Goal: Task Accomplishment & Management: Manage account settings

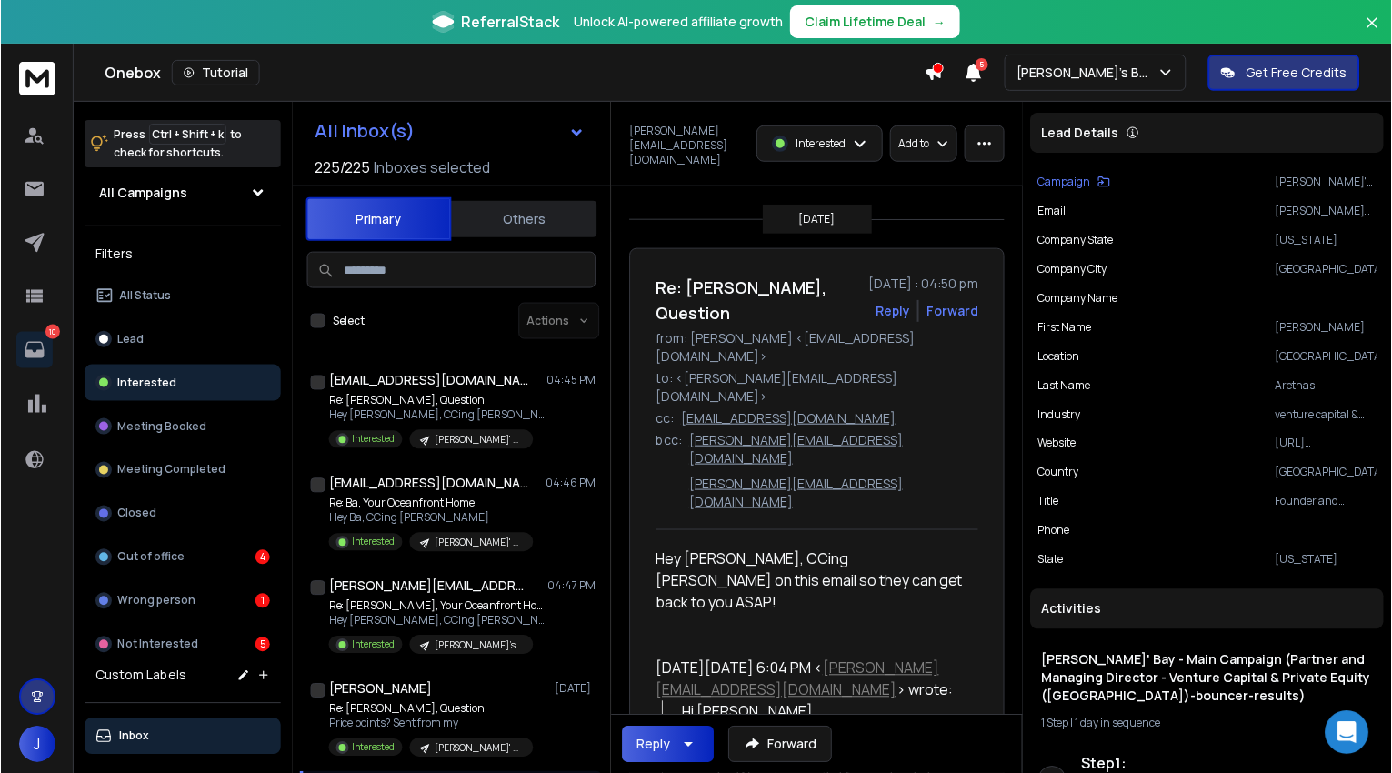
scroll to position [227, 0]
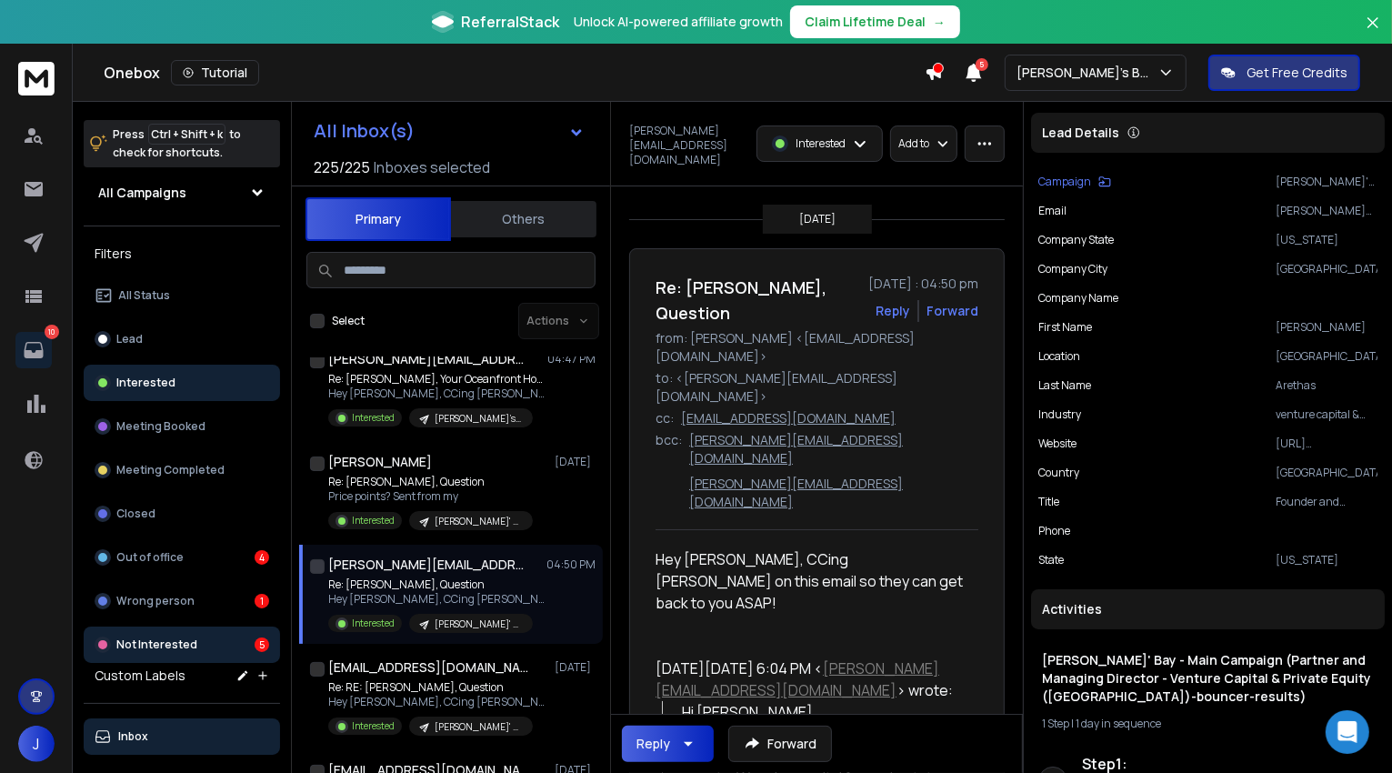
click at [230, 652] on button "Not Interested 5" at bounding box center [182, 644] width 196 height 36
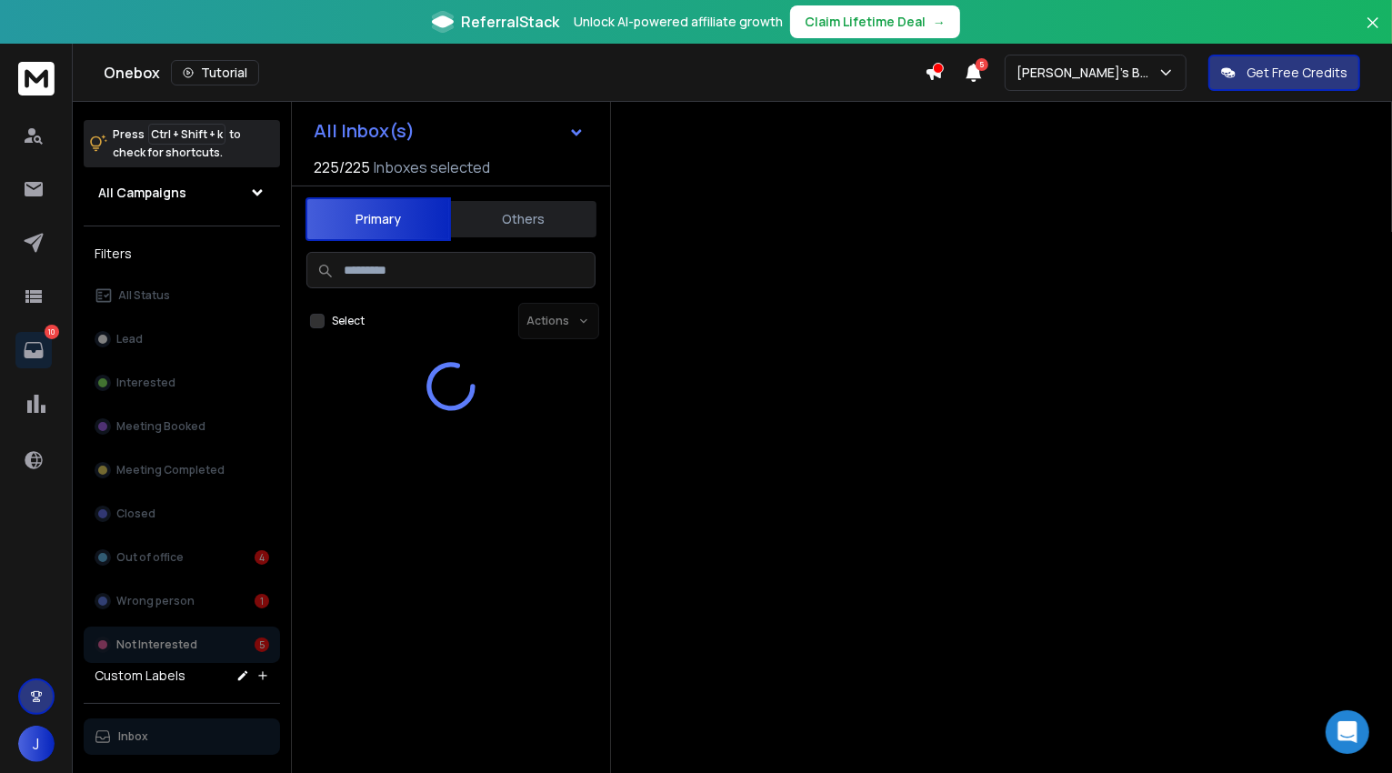
scroll to position [0, 0]
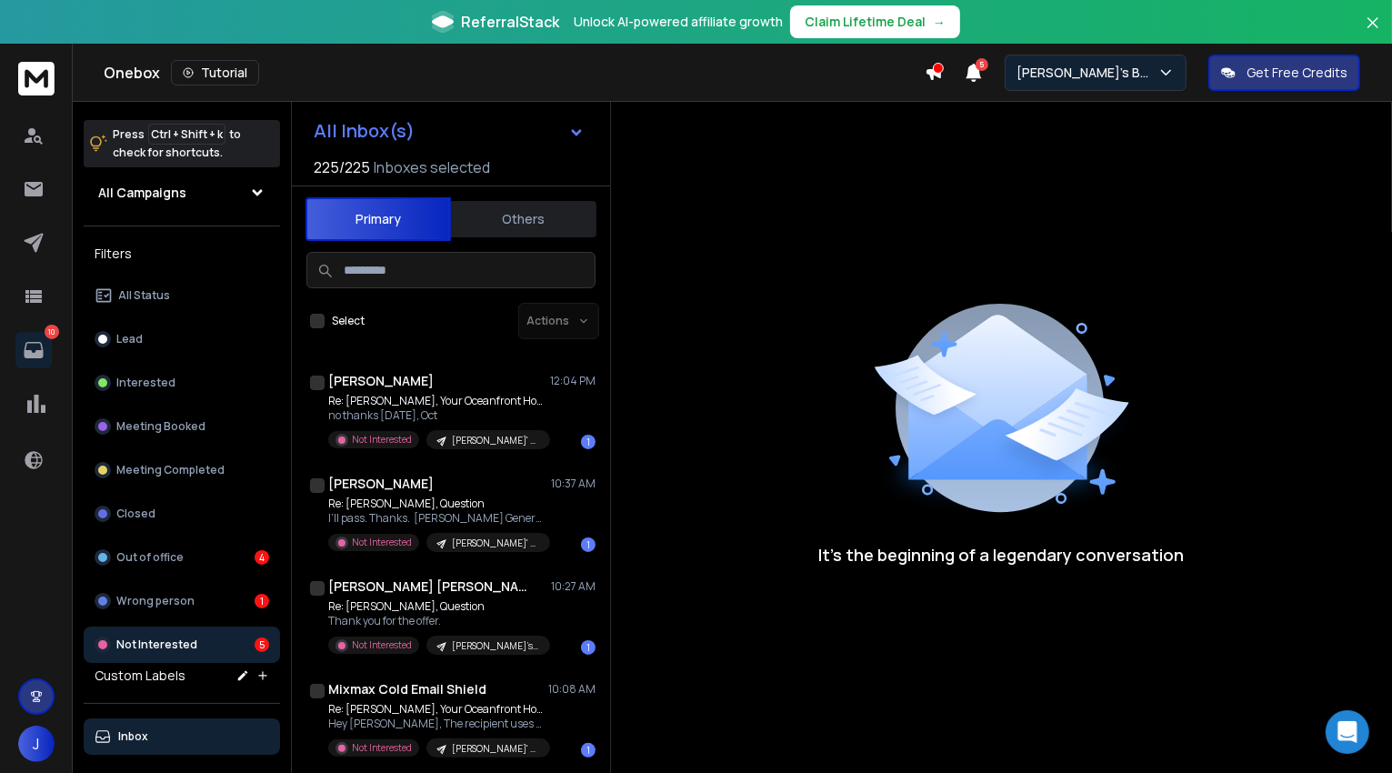
click at [1135, 65] on div "[PERSON_NAME]'s Bay" at bounding box center [1095, 73] width 158 height 18
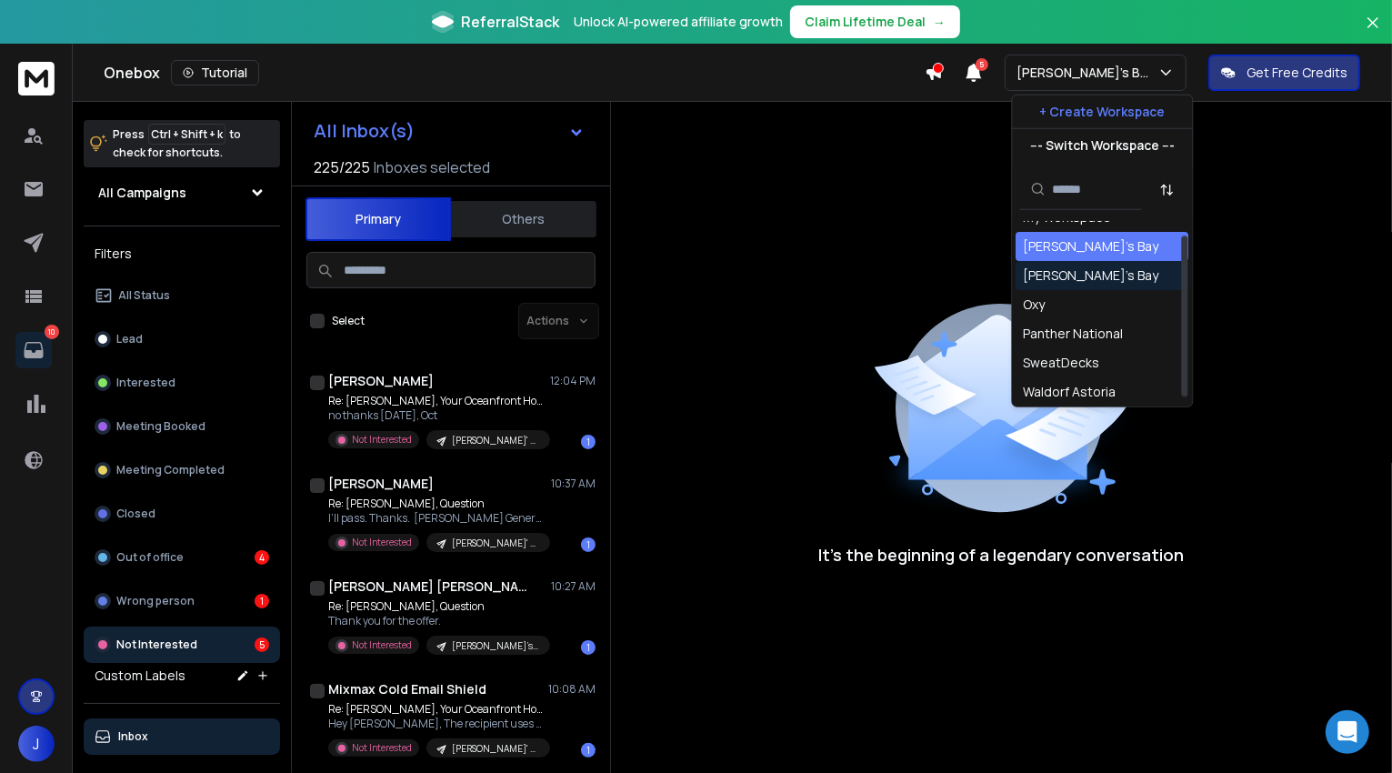
scroll to position [21, 0]
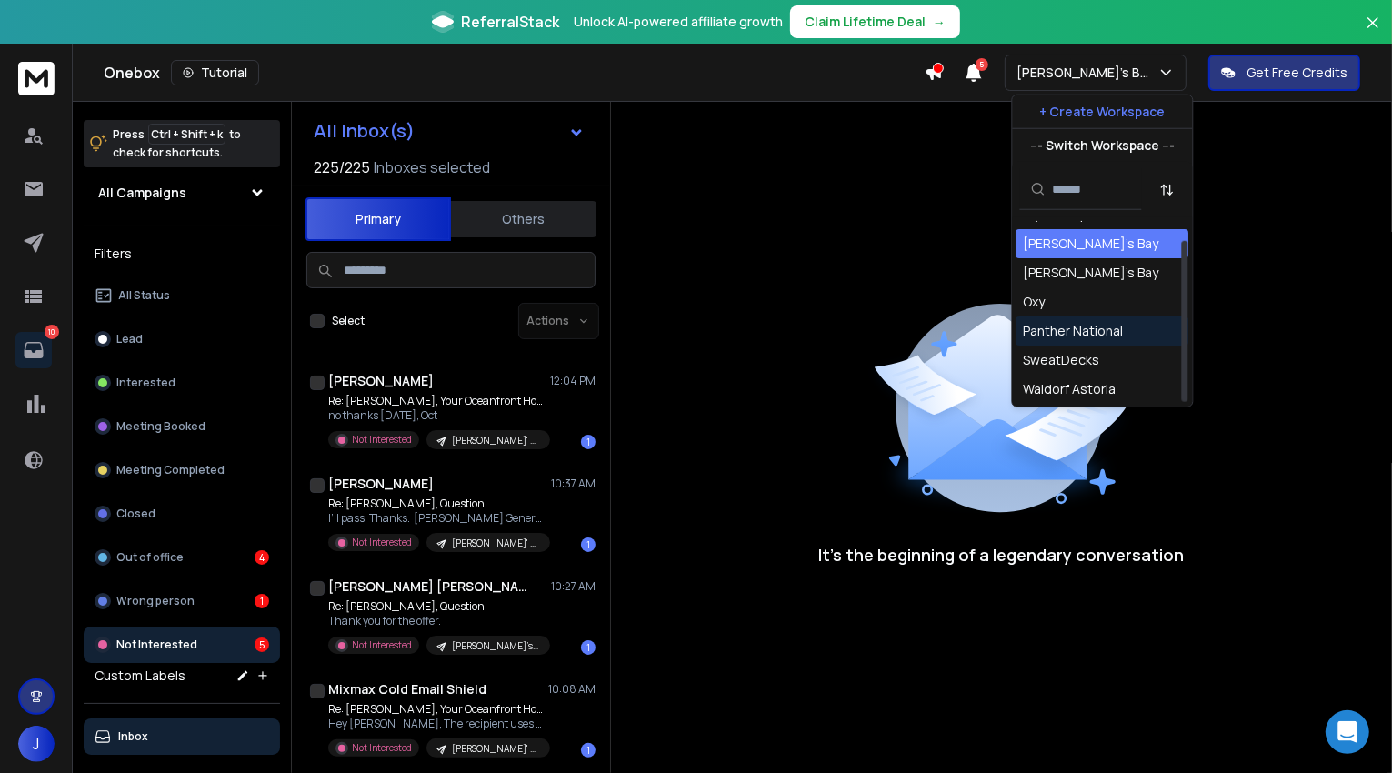
click at [1060, 332] on div "Panther National" at bounding box center [1074, 331] width 100 height 18
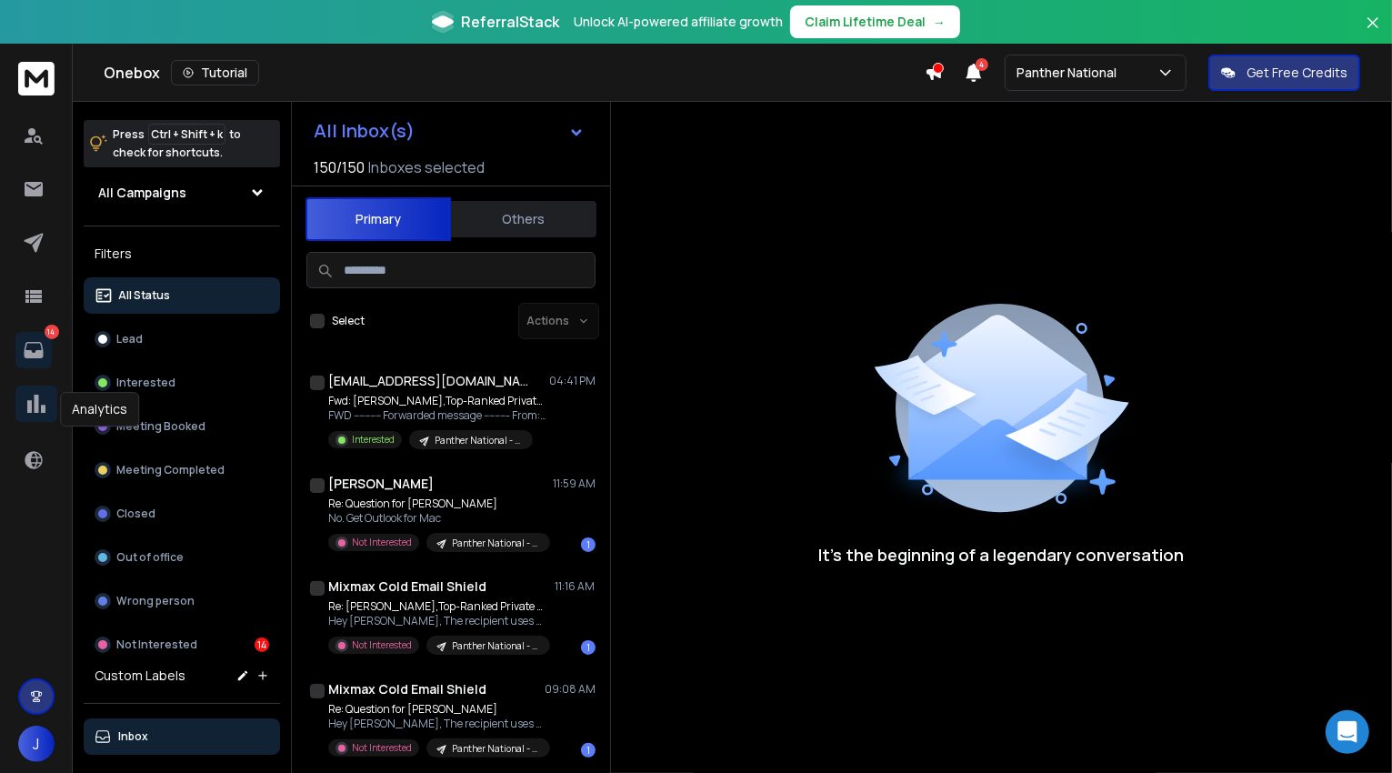
click at [34, 413] on icon at bounding box center [36, 404] width 18 height 18
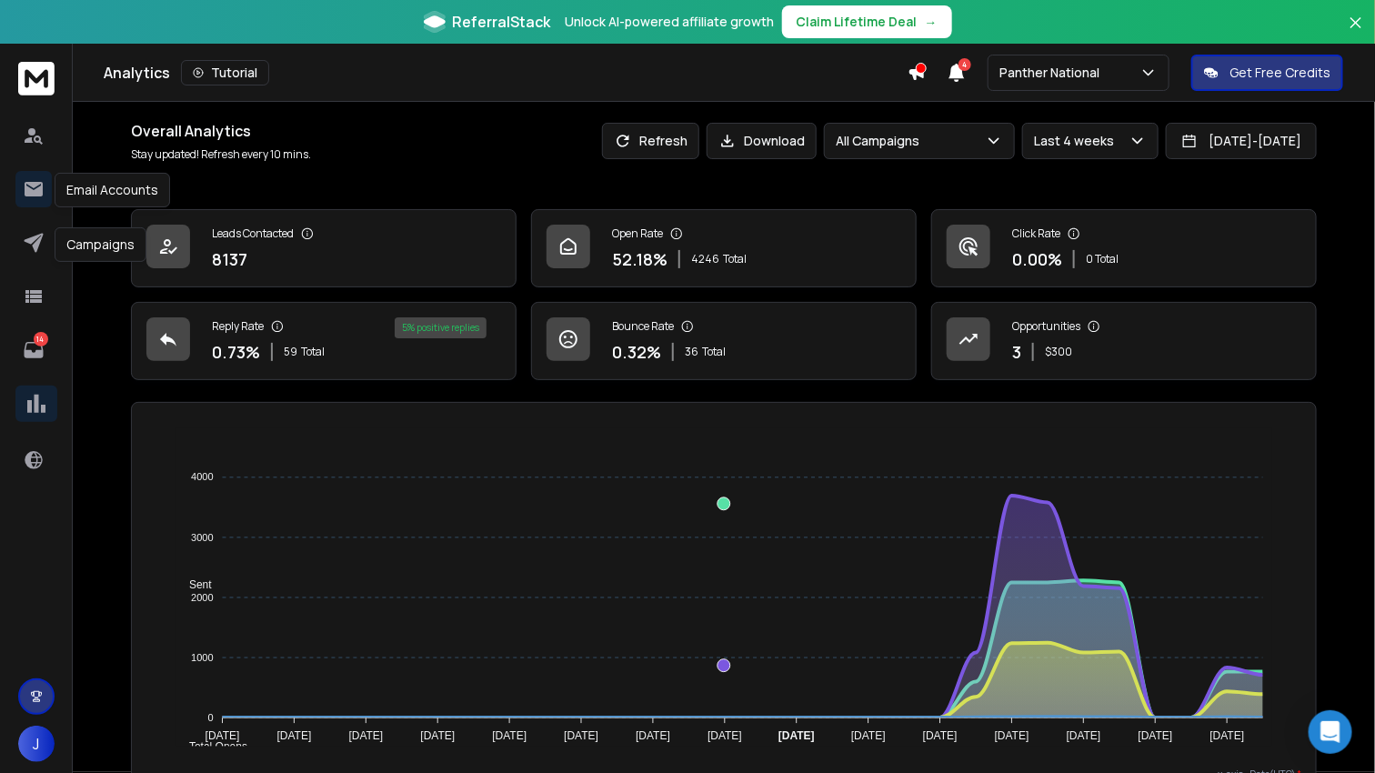
click at [34, 182] on icon at bounding box center [34, 189] width 22 height 22
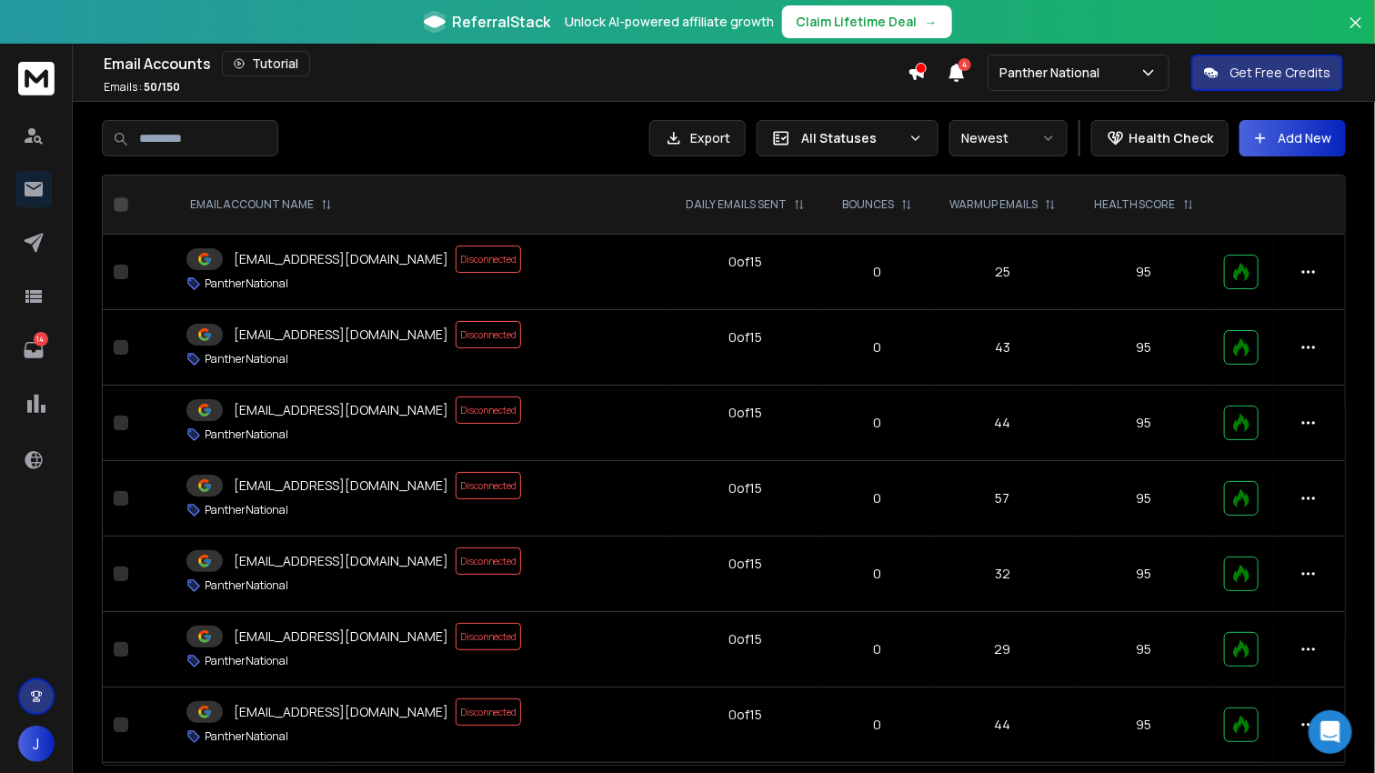
click at [927, 125] on div "All Statuses" at bounding box center [847, 138] width 182 height 36
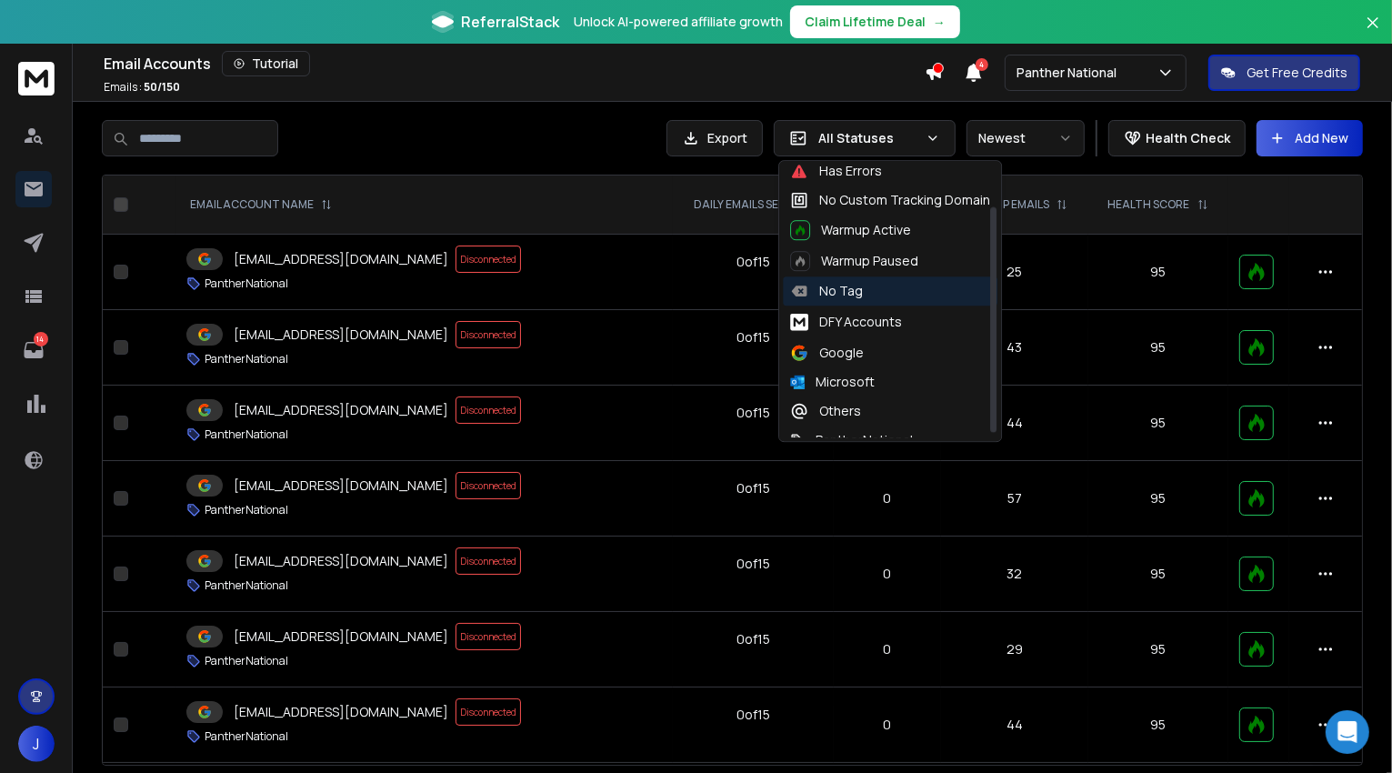
scroll to position [55, 0]
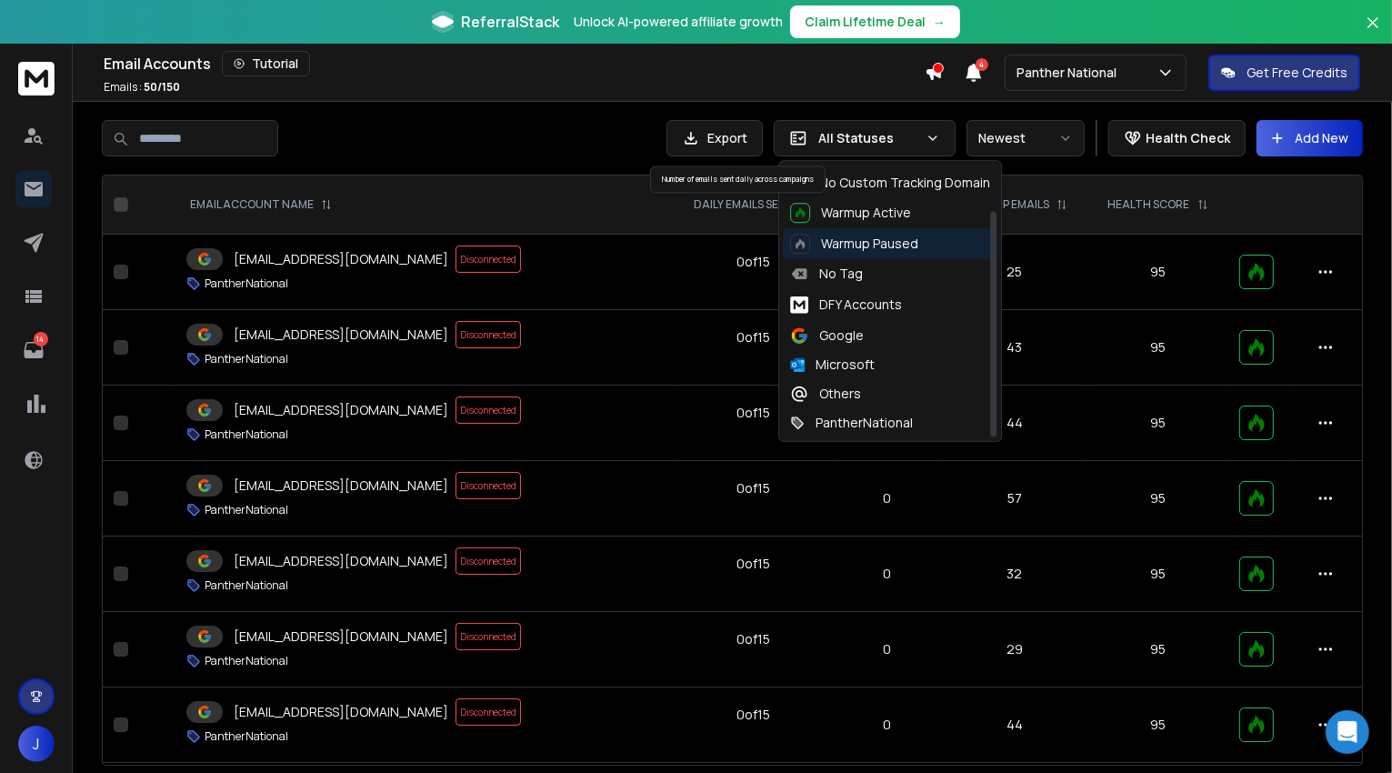
click at [496, 157] on div "Export All Statuses Newest Health Check Add New EMAIL ACCOUNT NAME DAILY EMAILS…" at bounding box center [732, 443] width 1261 height 646
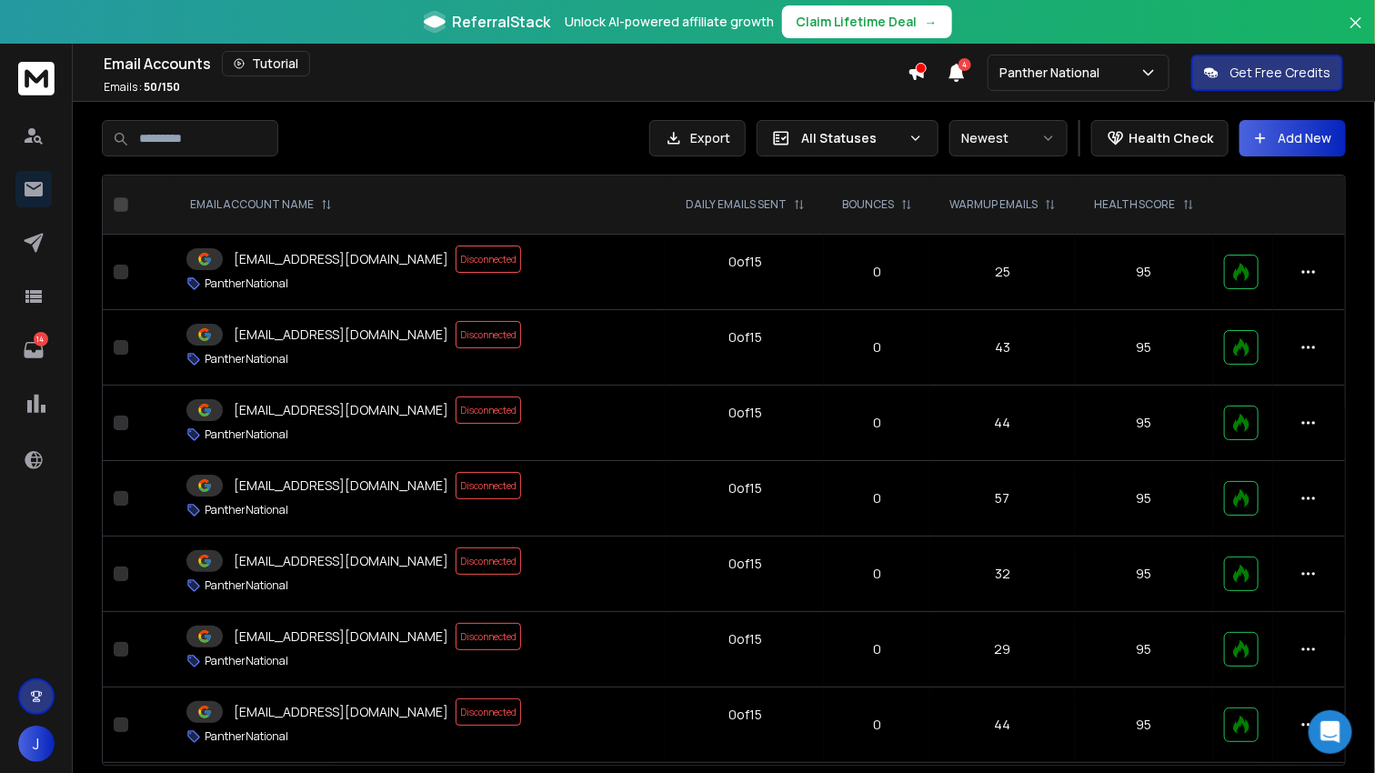
click at [1019, 145] on button "Newest" at bounding box center [1008, 138] width 118 height 36
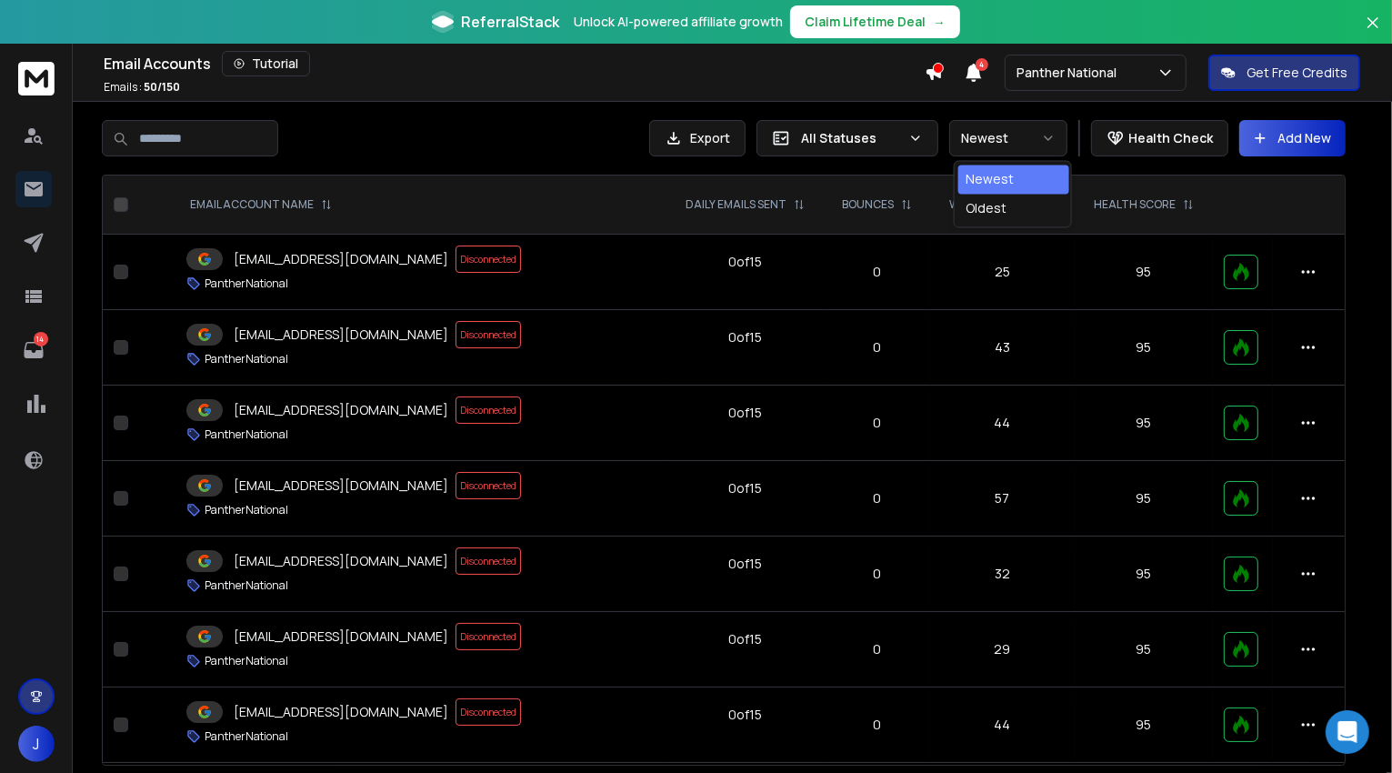
click at [866, 127] on div "All Statuses" at bounding box center [847, 138] width 182 height 36
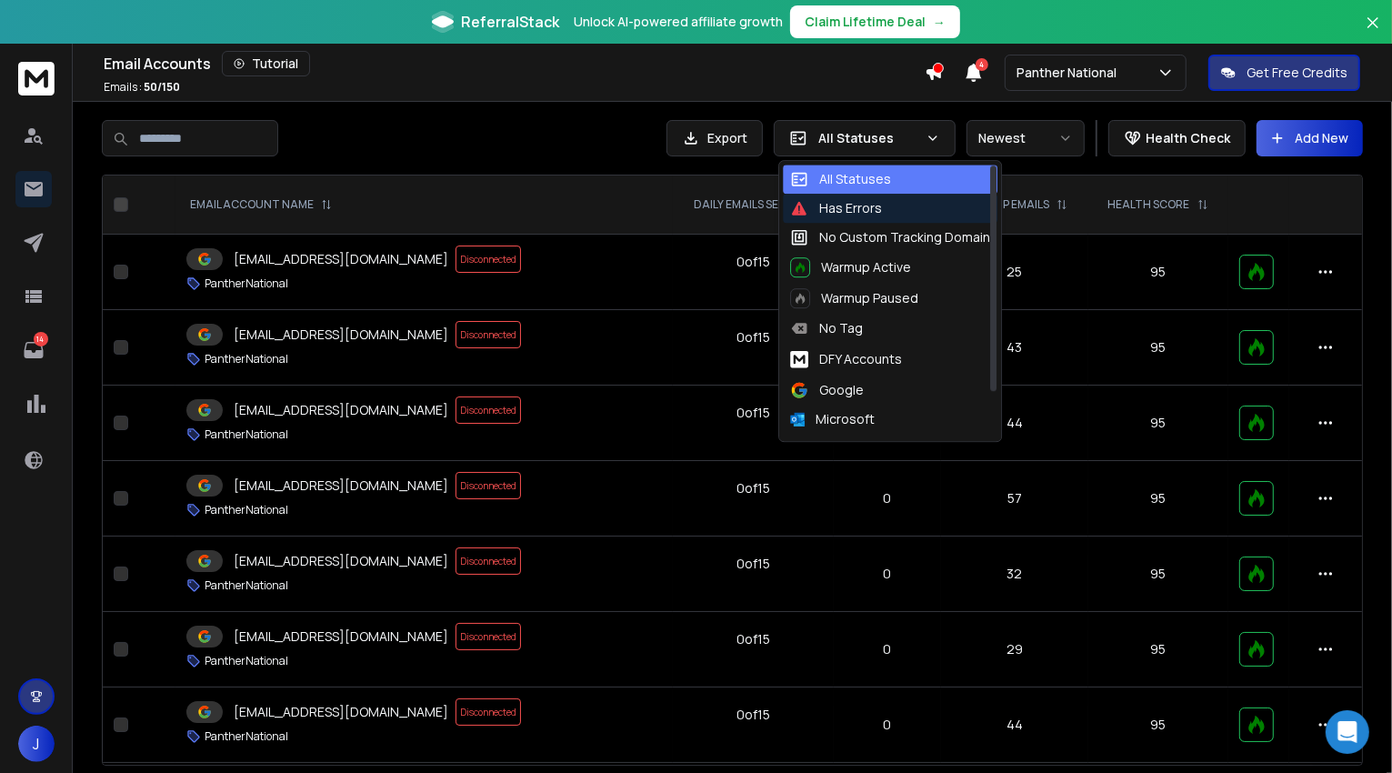
click at [852, 207] on div "Has Errors" at bounding box center [836, 208] width 92 height 18
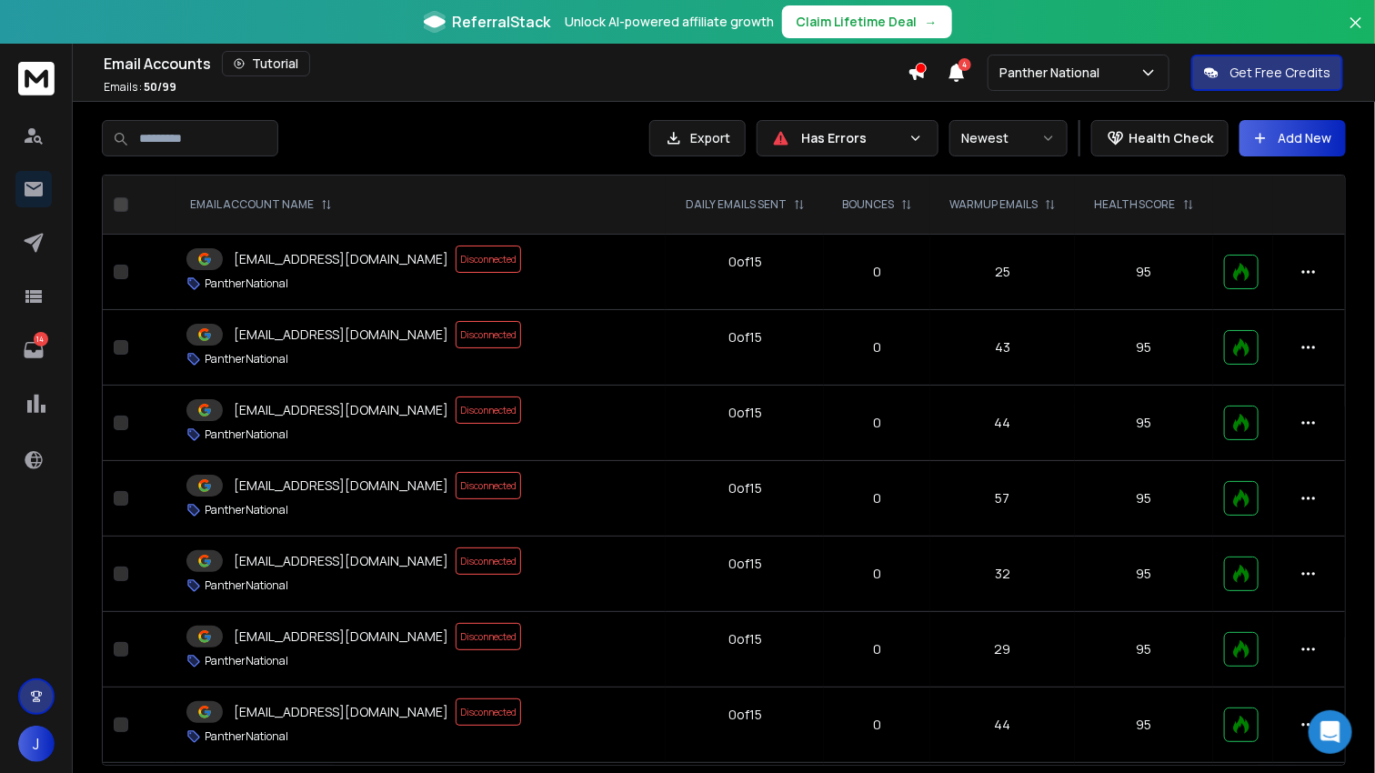
click at [879, 135] on p "Has Errors" at bounding box center [851, 138] width 100 height 18
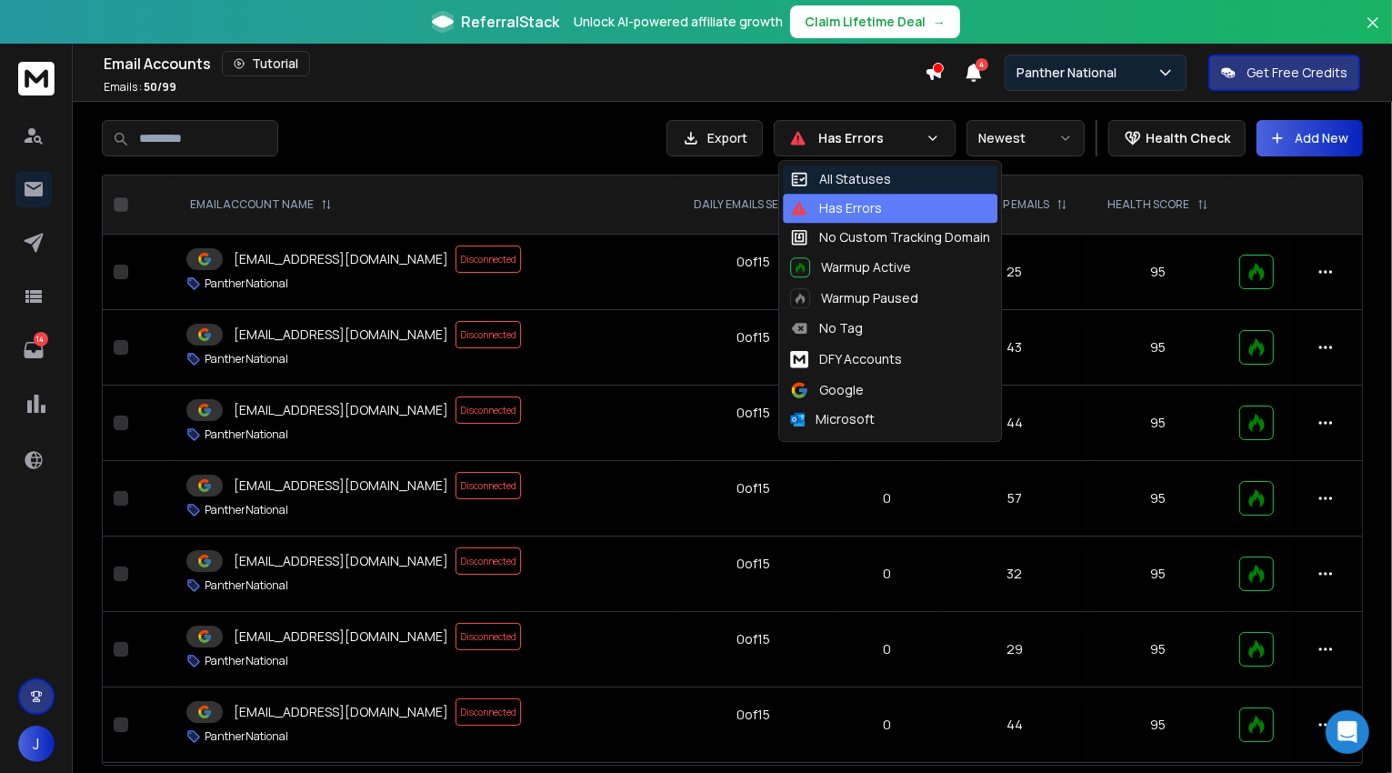
click at [1085, 85] on button "Panther National" at bounding box center [1096, 73] width 182 height 36
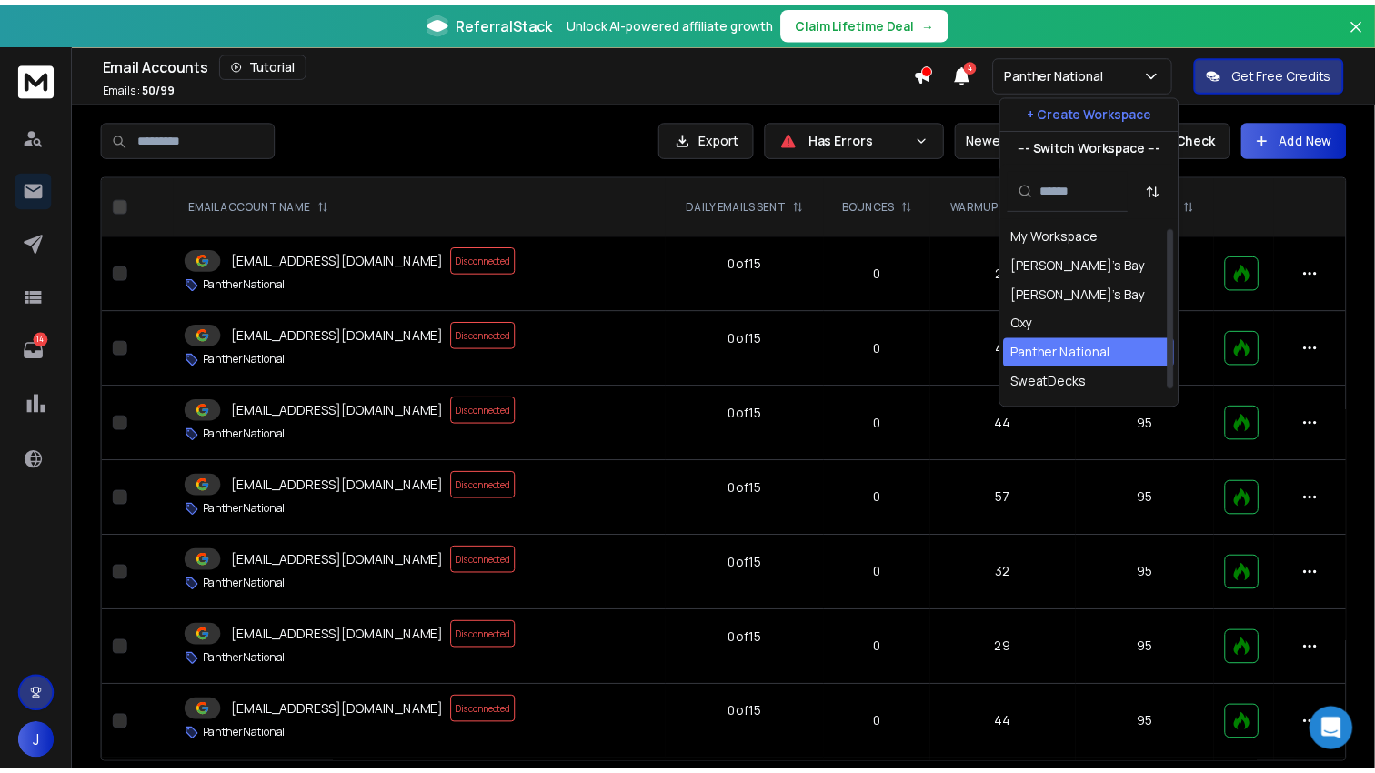
scroll to position [21, 0]
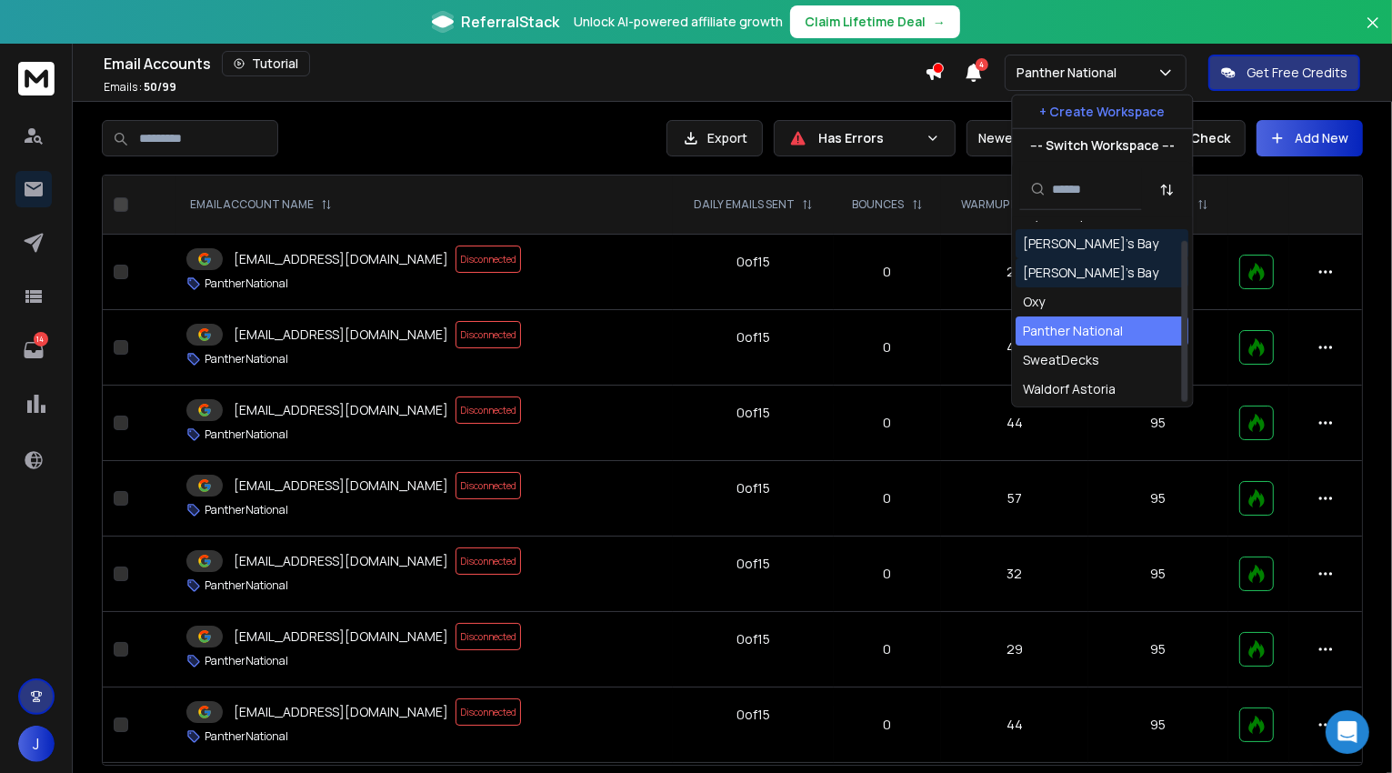
click at [1064, 244] on div "[PERSON_NAME]'s Bay" at bounding box center [1091, 244] width 135 height 18
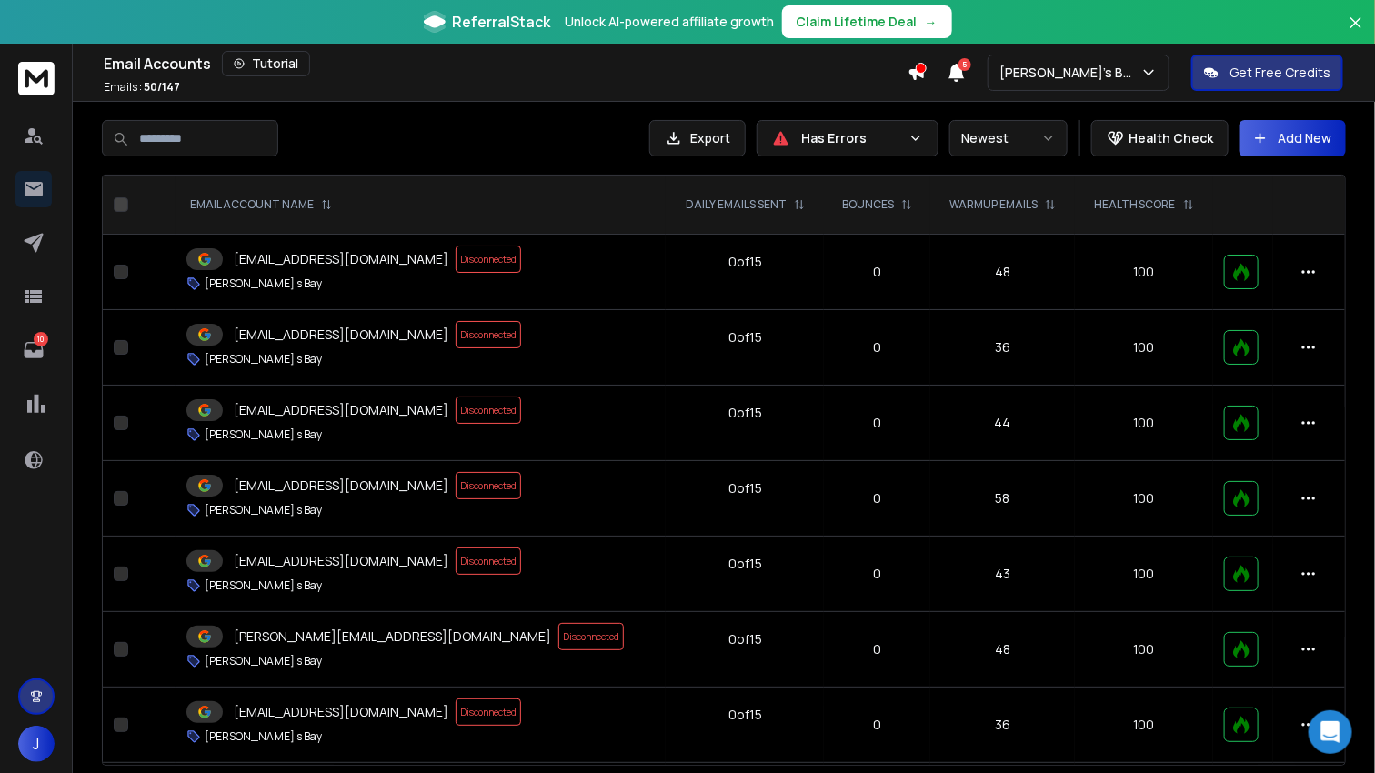
click at [868, 105] on div "Export Has Errors Newest Health Check Add New EMAIL ACCOUNT NAME DAILY EMAILS S…" at bounding box center [724, 443] width 1302 height 682
click at [1012, 148] on button "Newest" at bounding box center [1008, 138] width 118 height 36
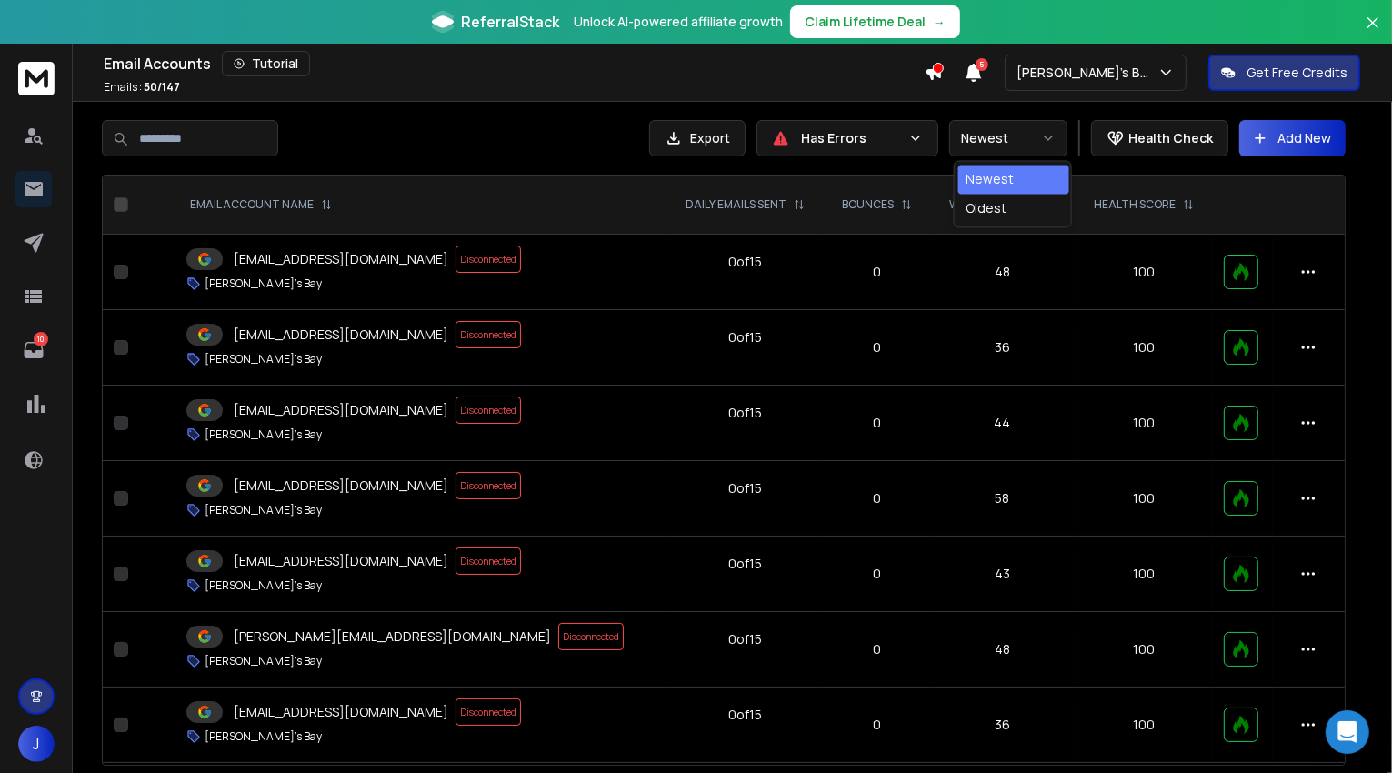
click at [906, 147] on div "Has Errors" at bounding box center [847, 138] width 182 height 36
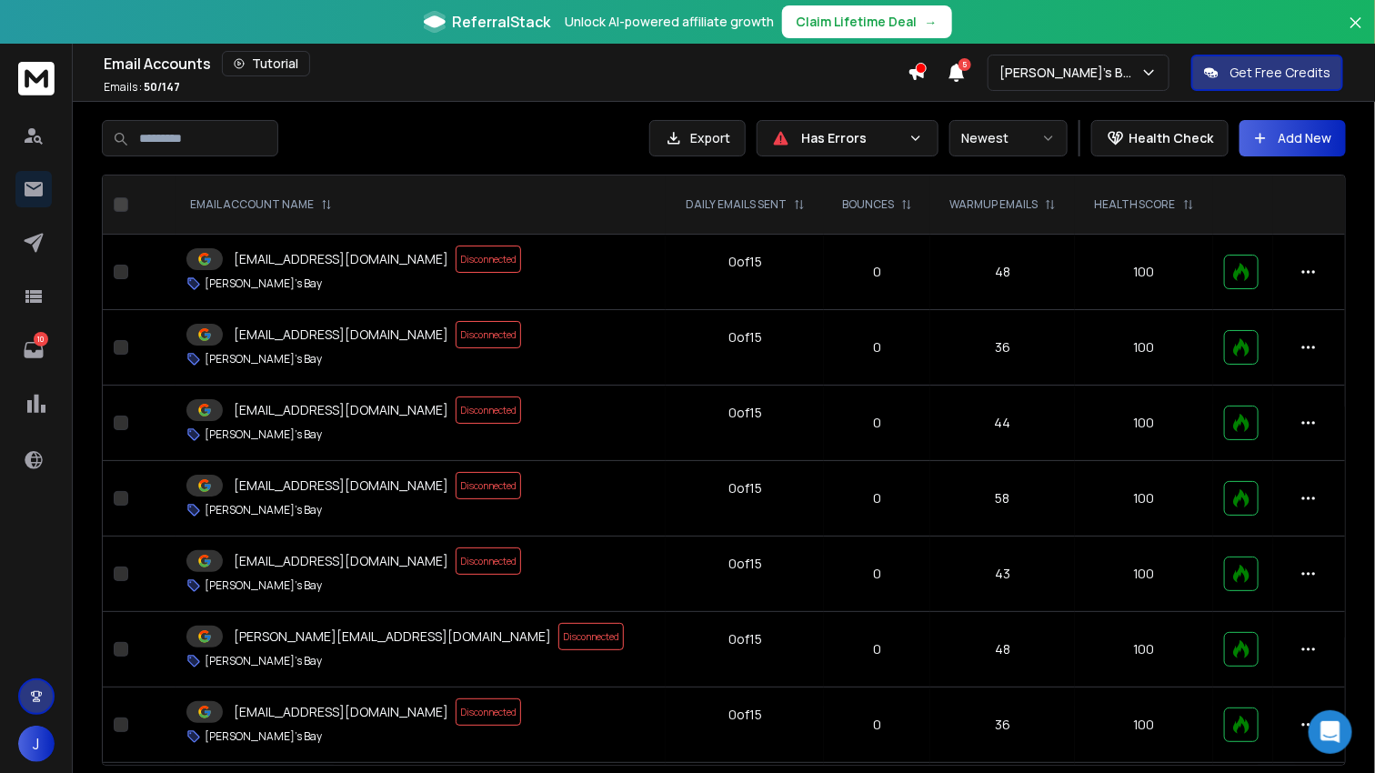
click at [860, 148] on div "Has Errors" at bounding box center [847, 138] width 182 height 36
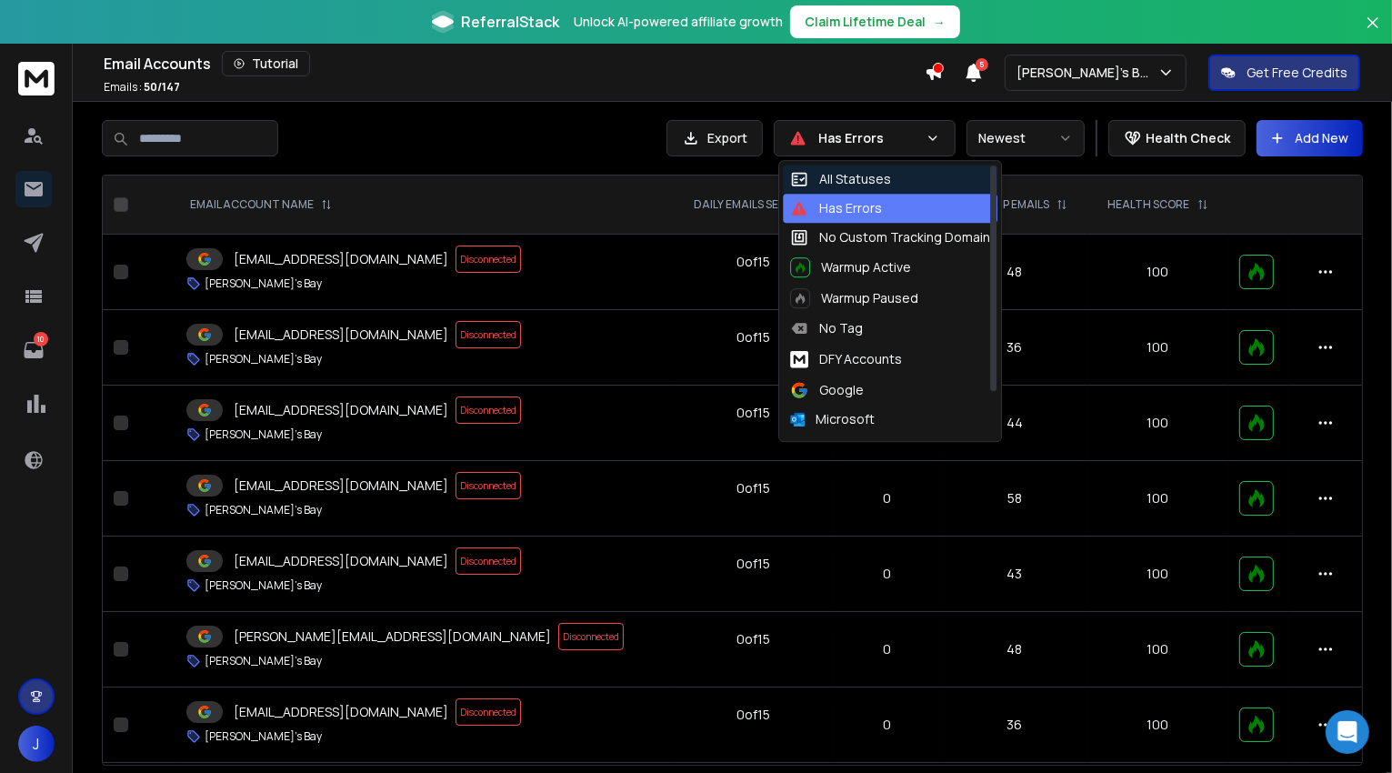
click at [842, 180] on div "All Statuses" at bounding box center [840, 179] width 101 height 18
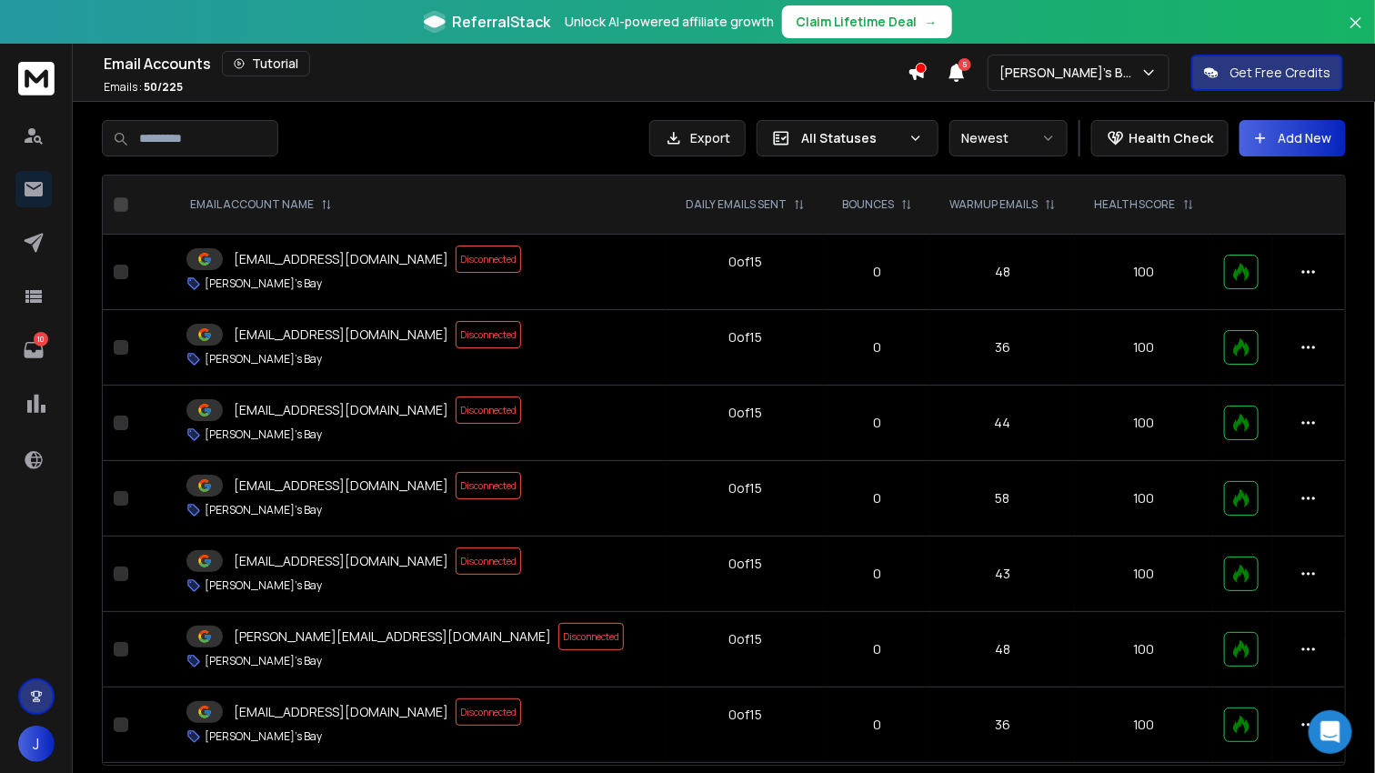
click at [889, 82] on div "Emails : 50 / 225" at bounding box center [506, 87] width 804 height 15
click at [1075, 75] on div "[PERSON_NAME]'s Bay" at bounding box center [1078, 73] width 158 height 18
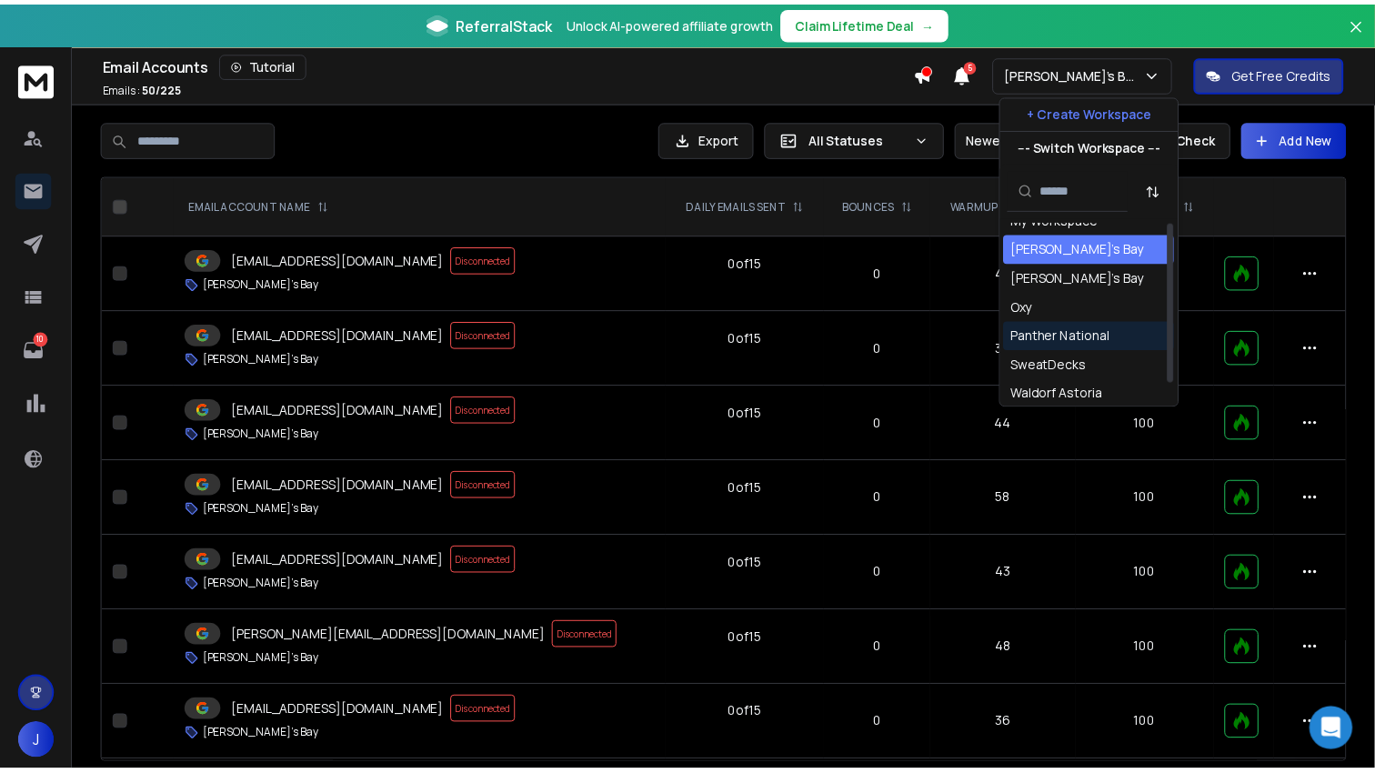
scroll to position [21, 0]
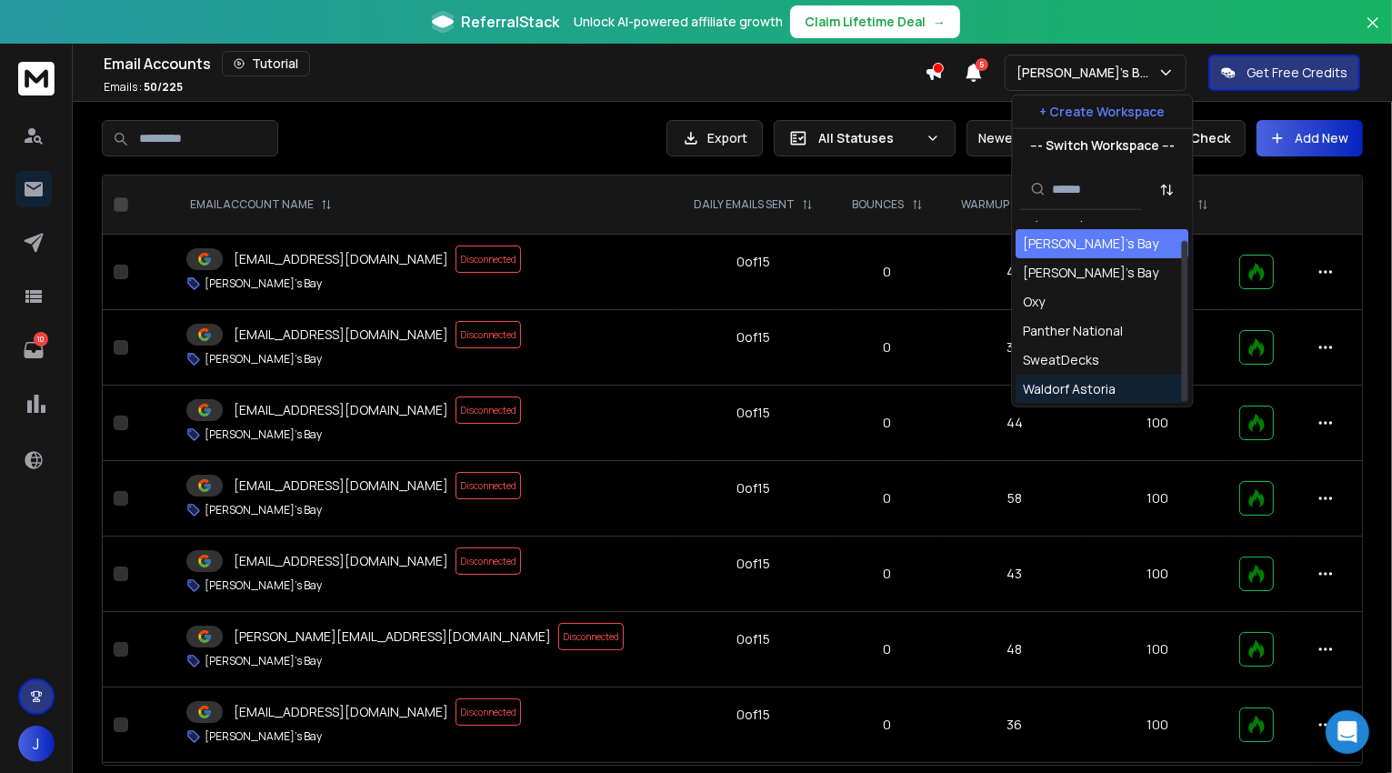
click at [1079, 387] on div "Waldorf Astoria" at bounding box center [1070, 389] width 93 height 18
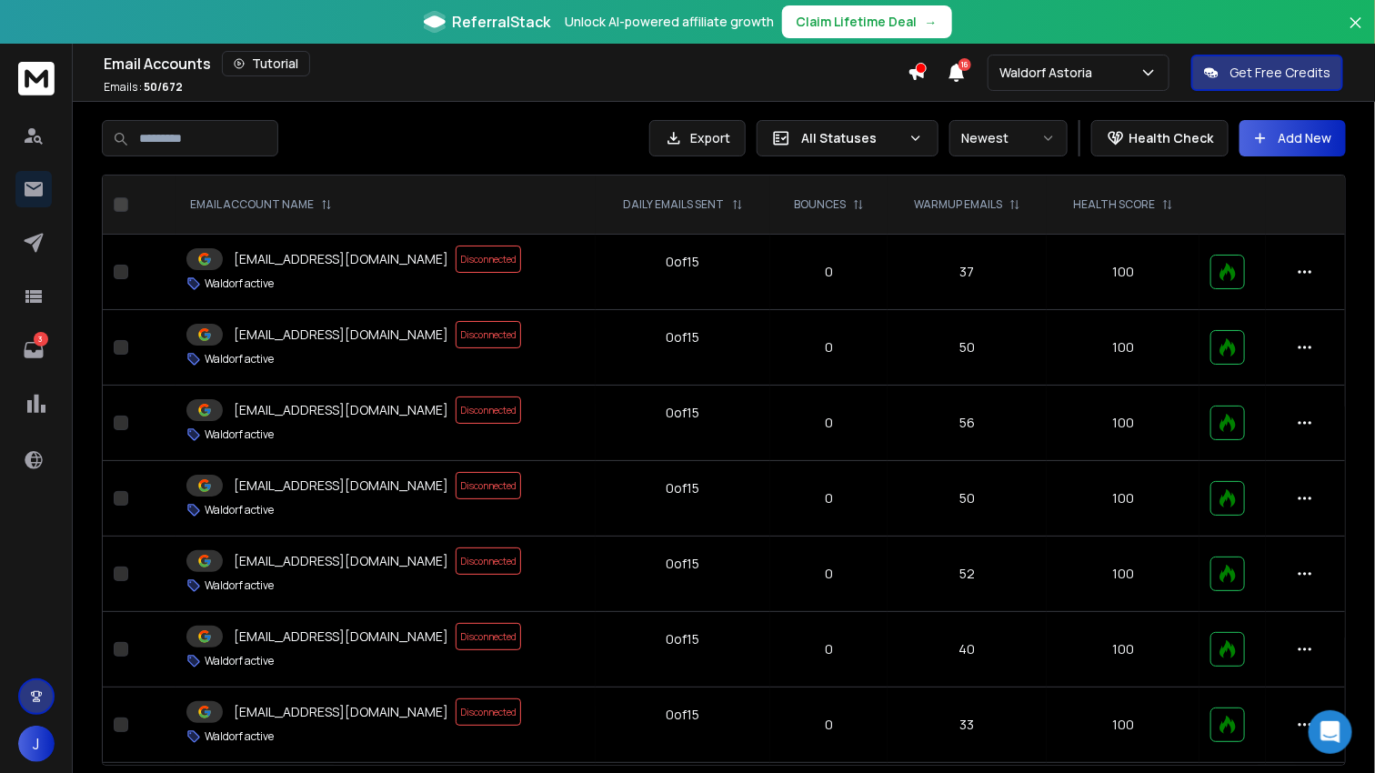
click at [1253, 202] on th at bounding box center [1232, 204] width 66 height 59
click at [993, 144] on button "Newest" at bounding box center [1008, 138] width 118 height 36
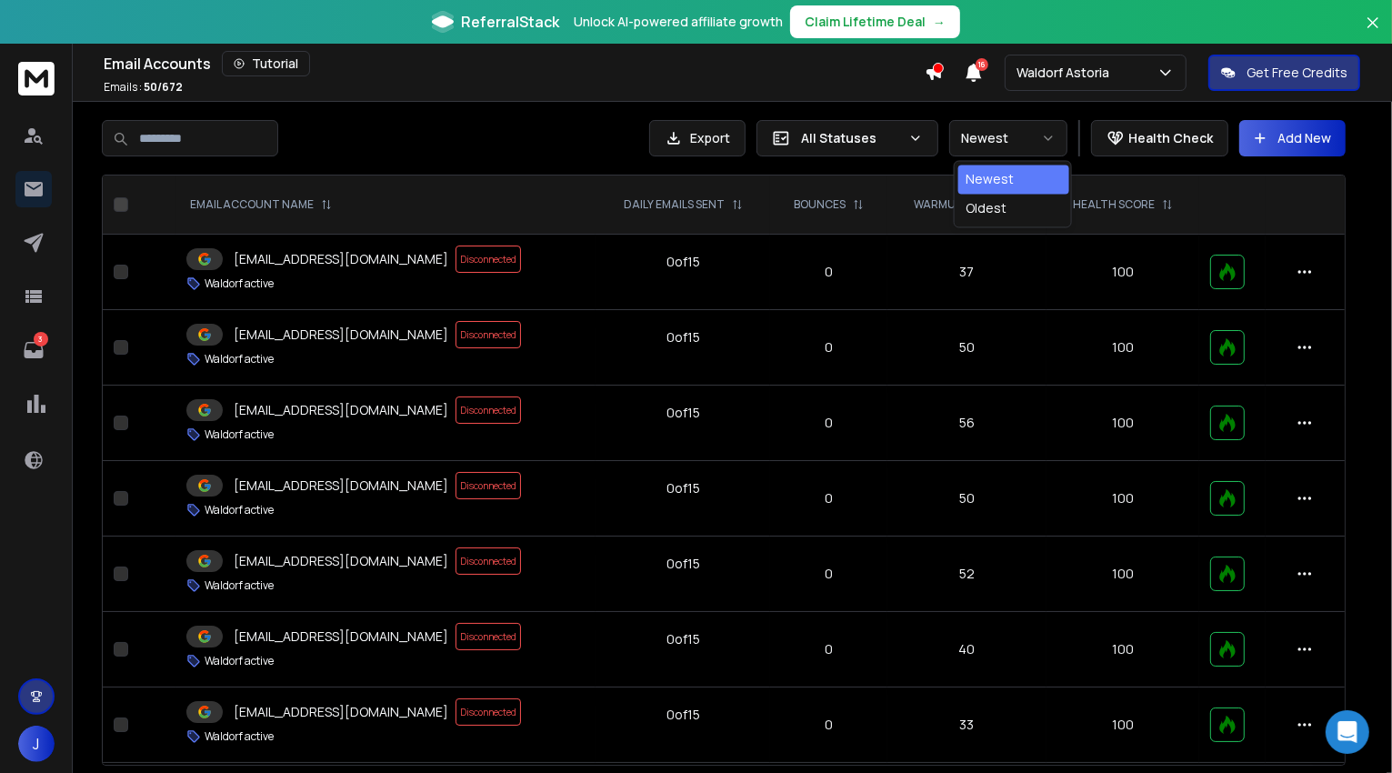
click at [915, 125] on div "All Statuses" at bounding box center [847, 138] width 182 height 36
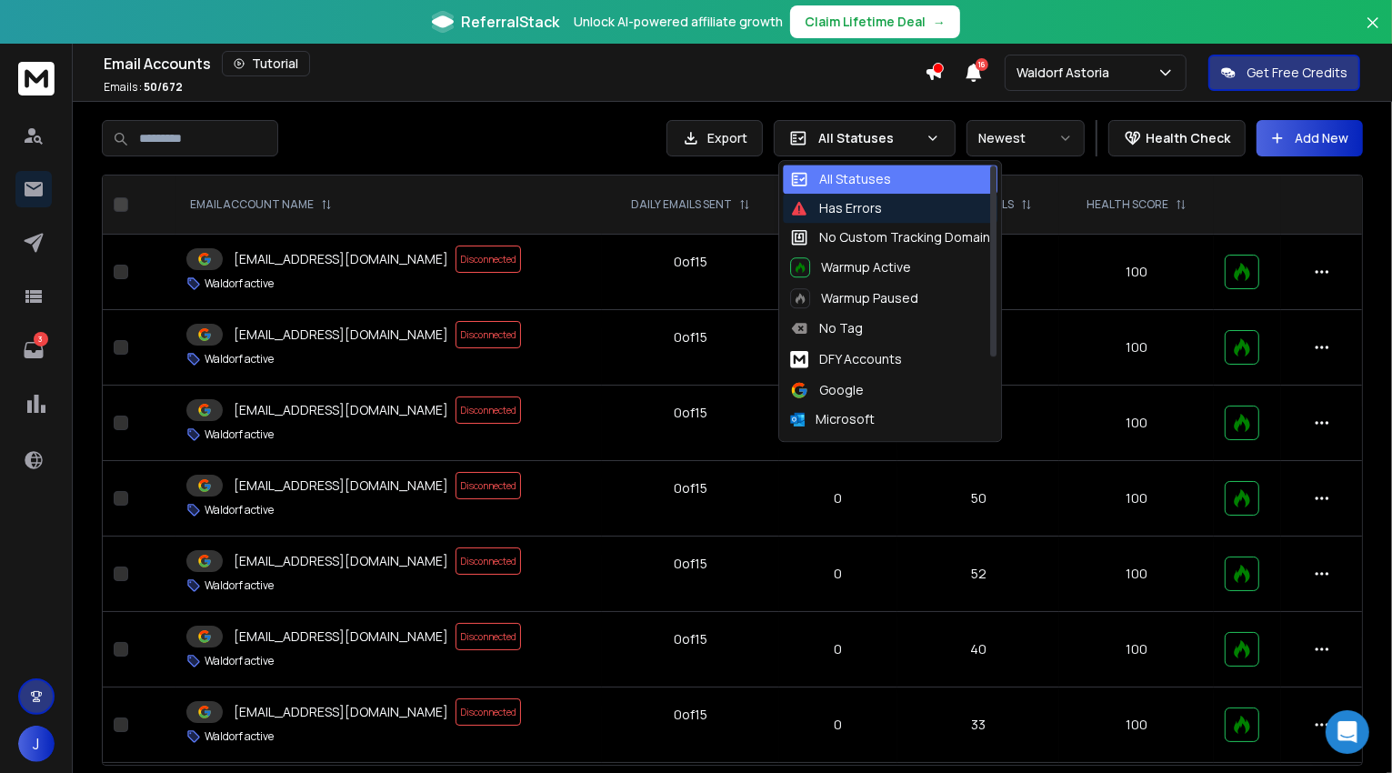
click at [856, 211] on div "Has Errors" at bounding box center [836, 208] width 92 height 18
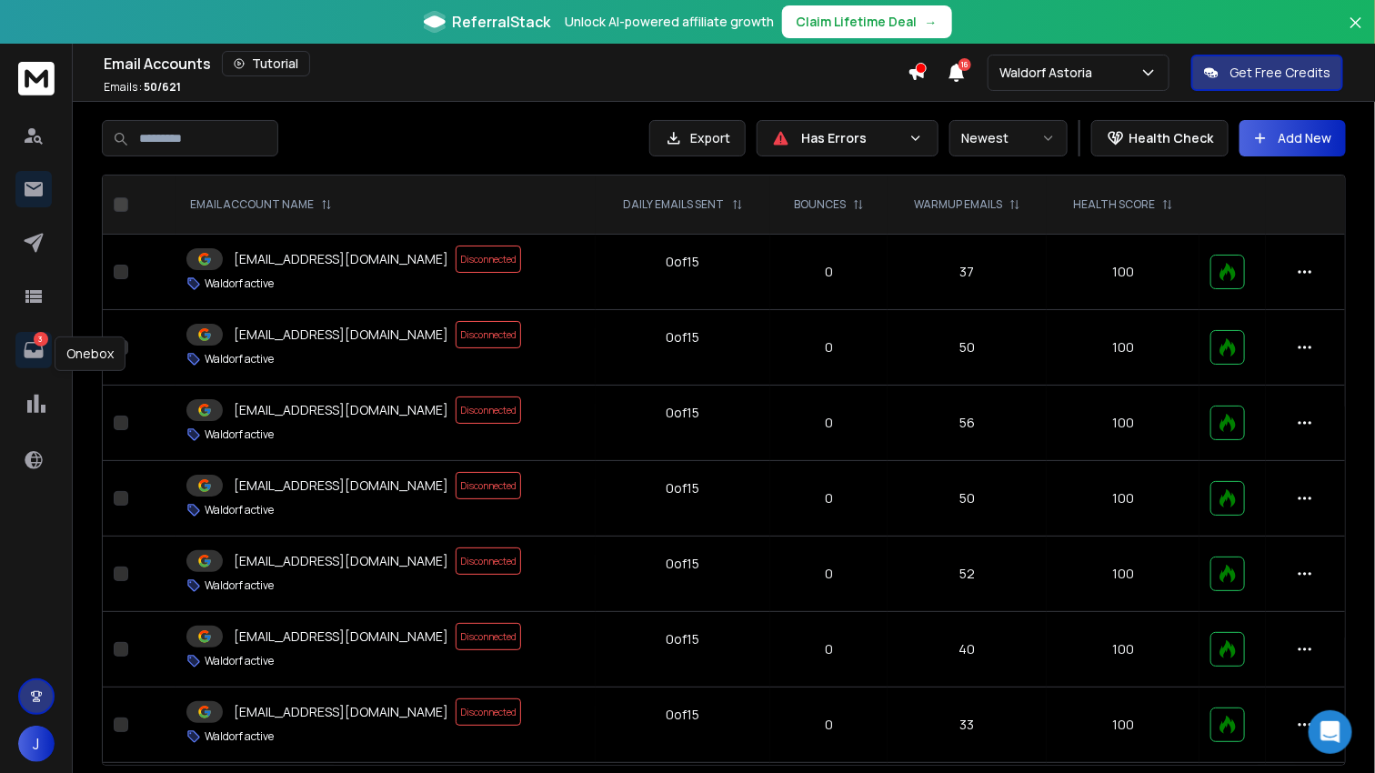
click at [41, 346] on p "3" at bounding box center [41, 339] width 15 height 15
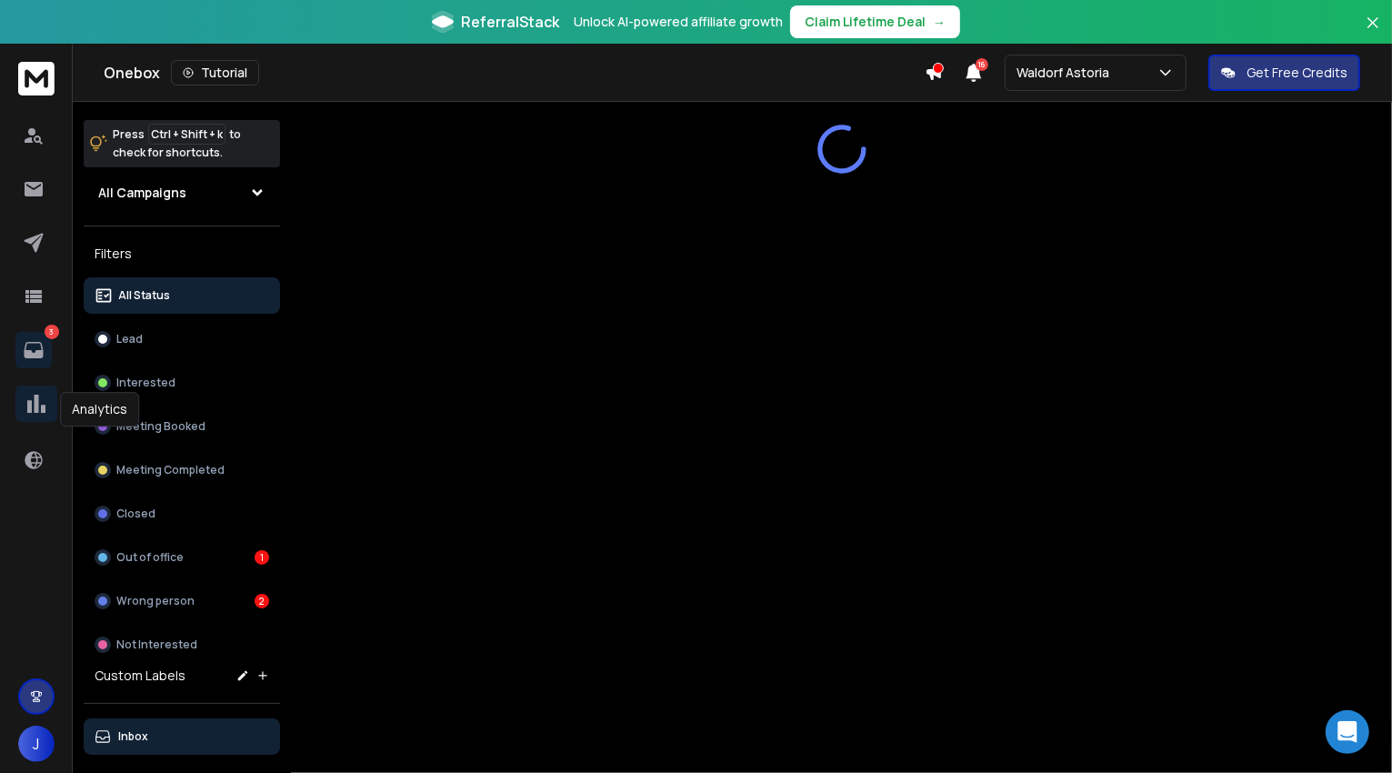
click at [36, 406] on icon at bounding box center [36, 404] width 18 height 18
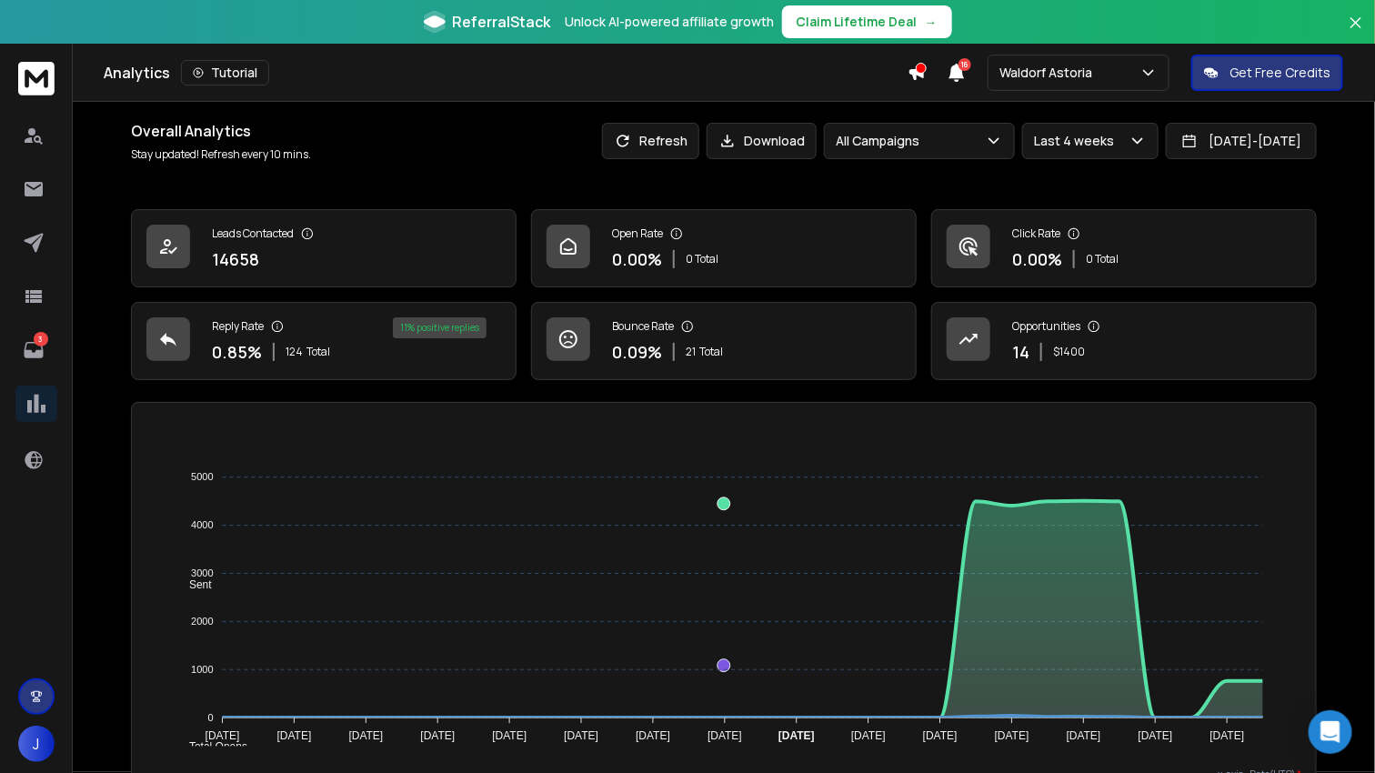
drag, startPoint x: 1027, startPoint y: 456, endPoint x: 1133, endPoint y: 516, distance: 121.3
click at [1048, 468] on foreignobject "Sent Total Opens Unique Opens Links Clicked Total Replies" at bounding box center [723, 587] width 1097 height 318
click at [894, 416] on div "Sent Total Opens Unique Opens Links Clicked Total Replies 5000 5000 4000 4000 3…" at bounding box center [724, 604] width 1186 height 405
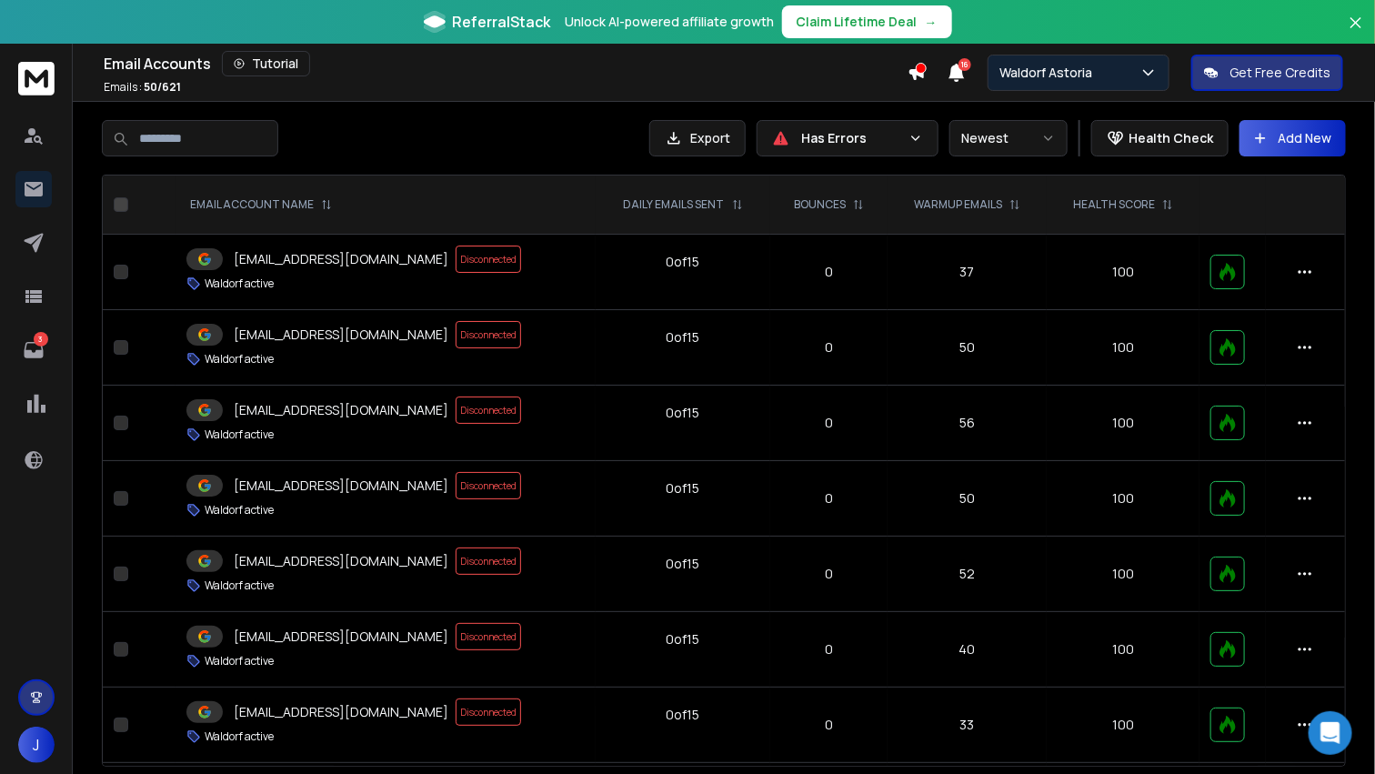
click at [1078, 55] on button "Waldorf Astoria" at bounding box center [1078, 73] width 182 height 36
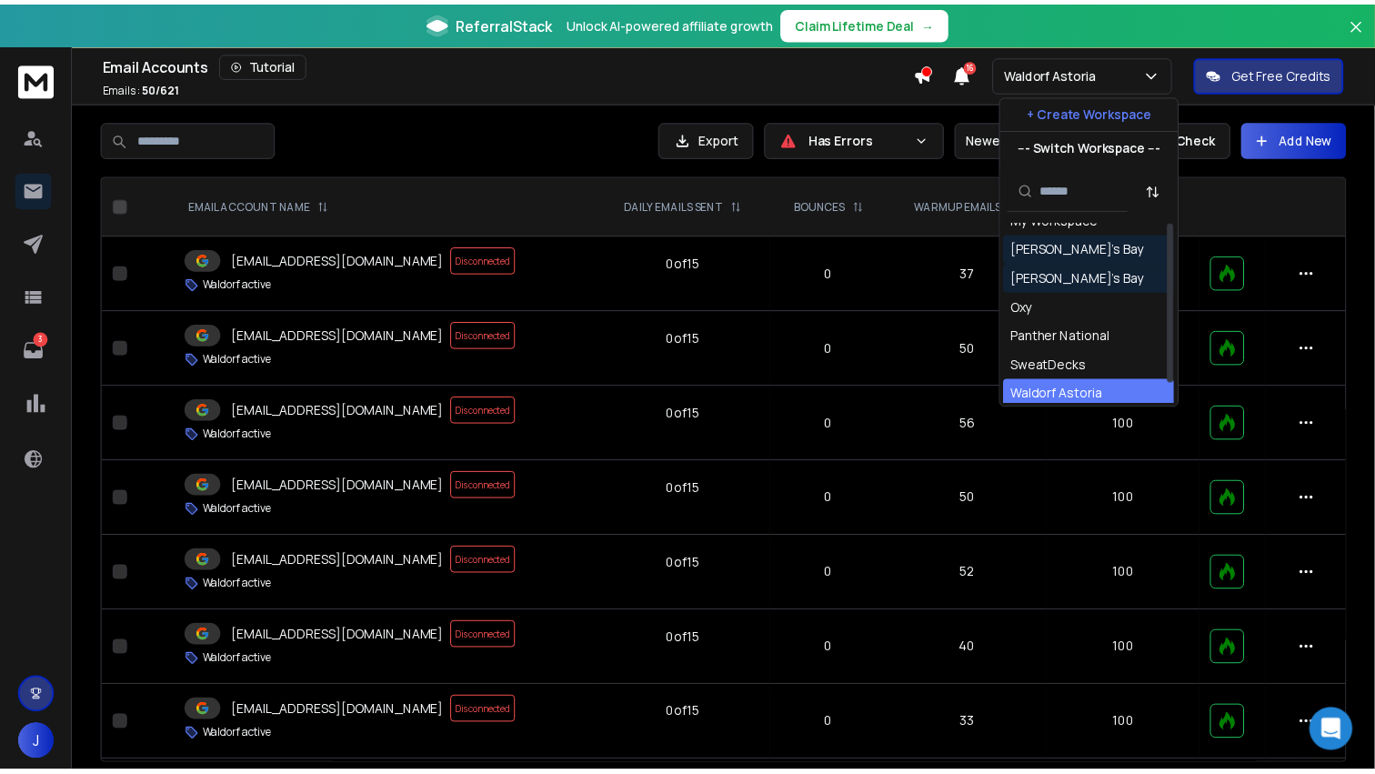
scroll to position [21, 0]
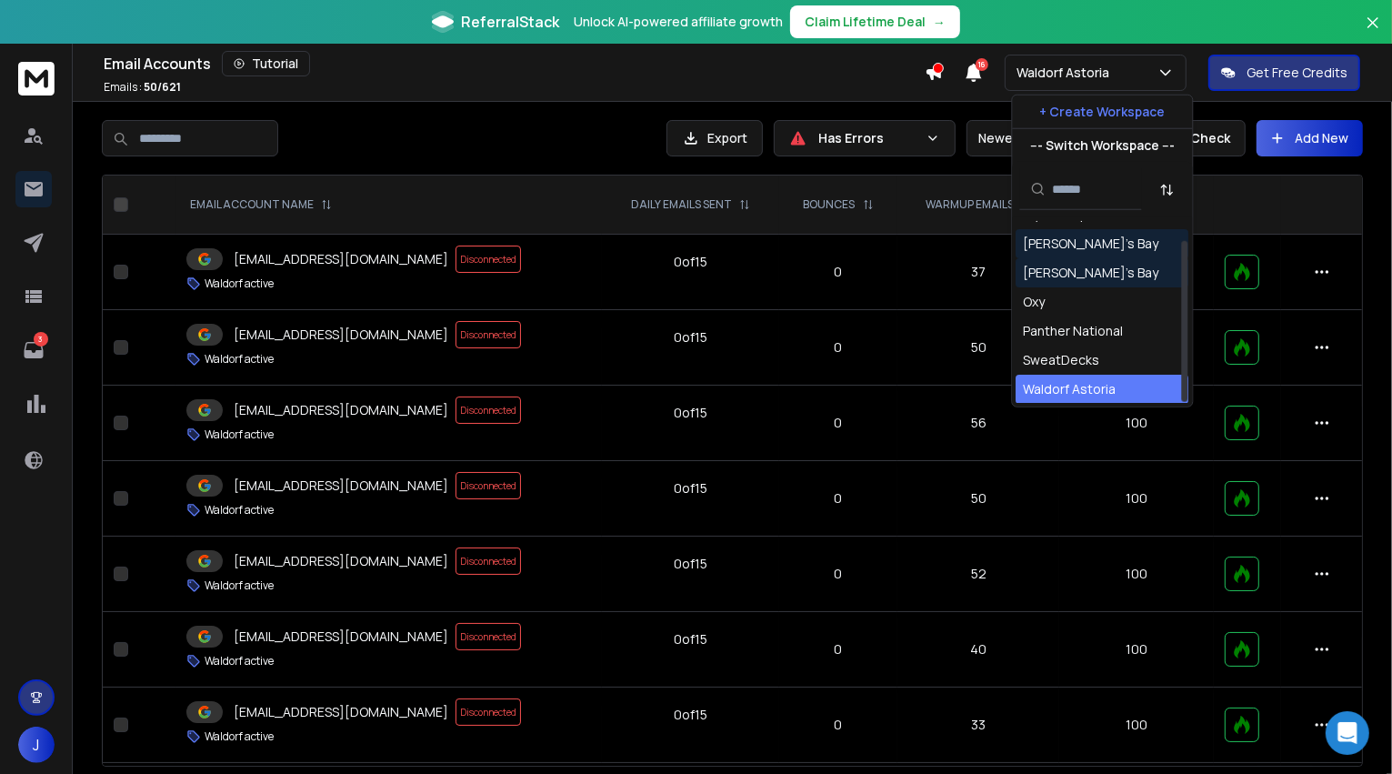
click at [1059, 246] on div "[PERSON_NAME]'s Bay" at bounding box center [1091, 244] width 135 height 18
